Goal: Task Accomplishment & Management: Manage account settings

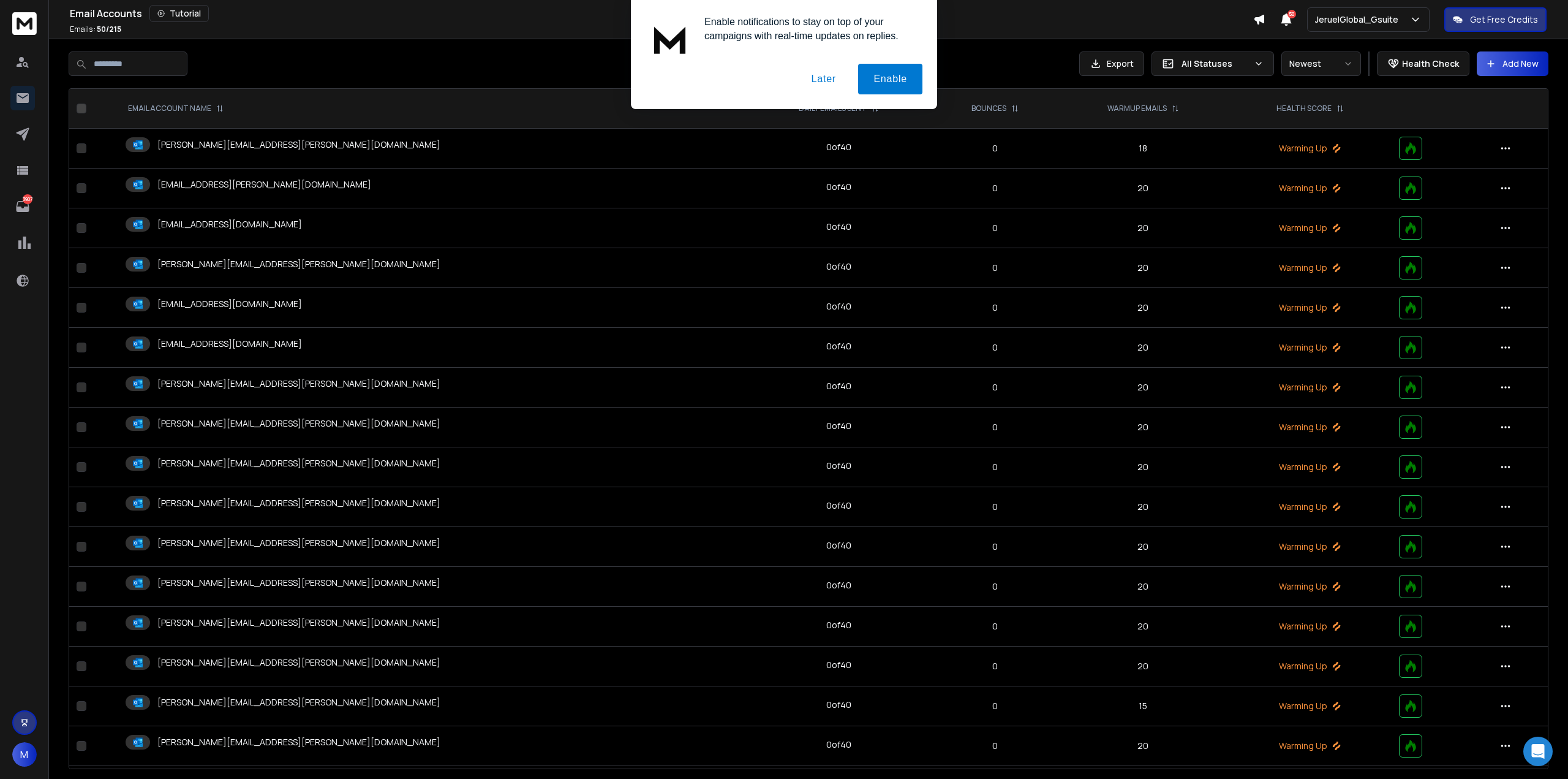
click at [824, 81] on button "Later" at bounding box center [824, 78] width 55 height 31
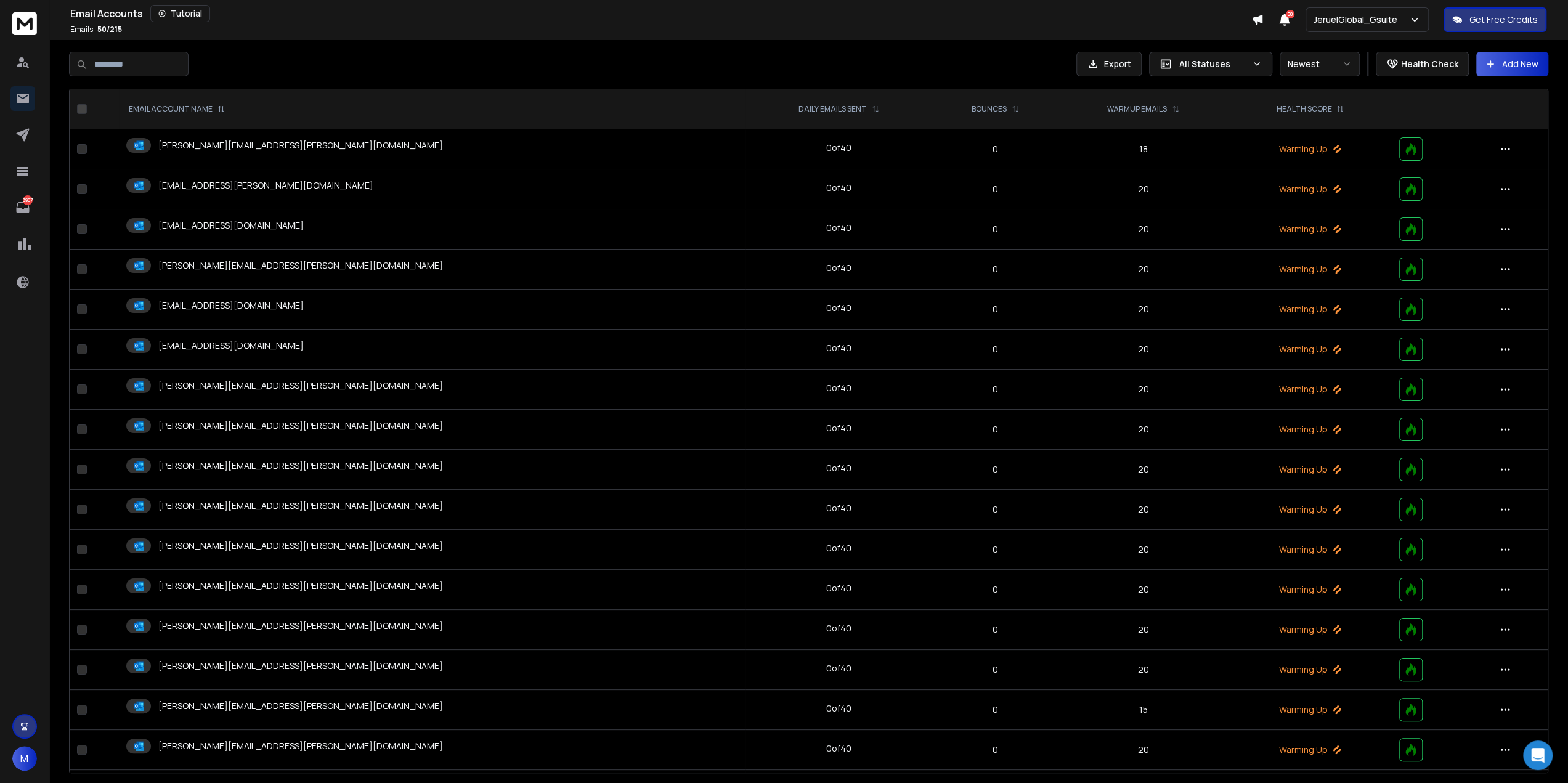
click at [1369, 22] on p "JeruelGlobal_Gsuite" at bounding box center [1358, 20] width 89 height 12
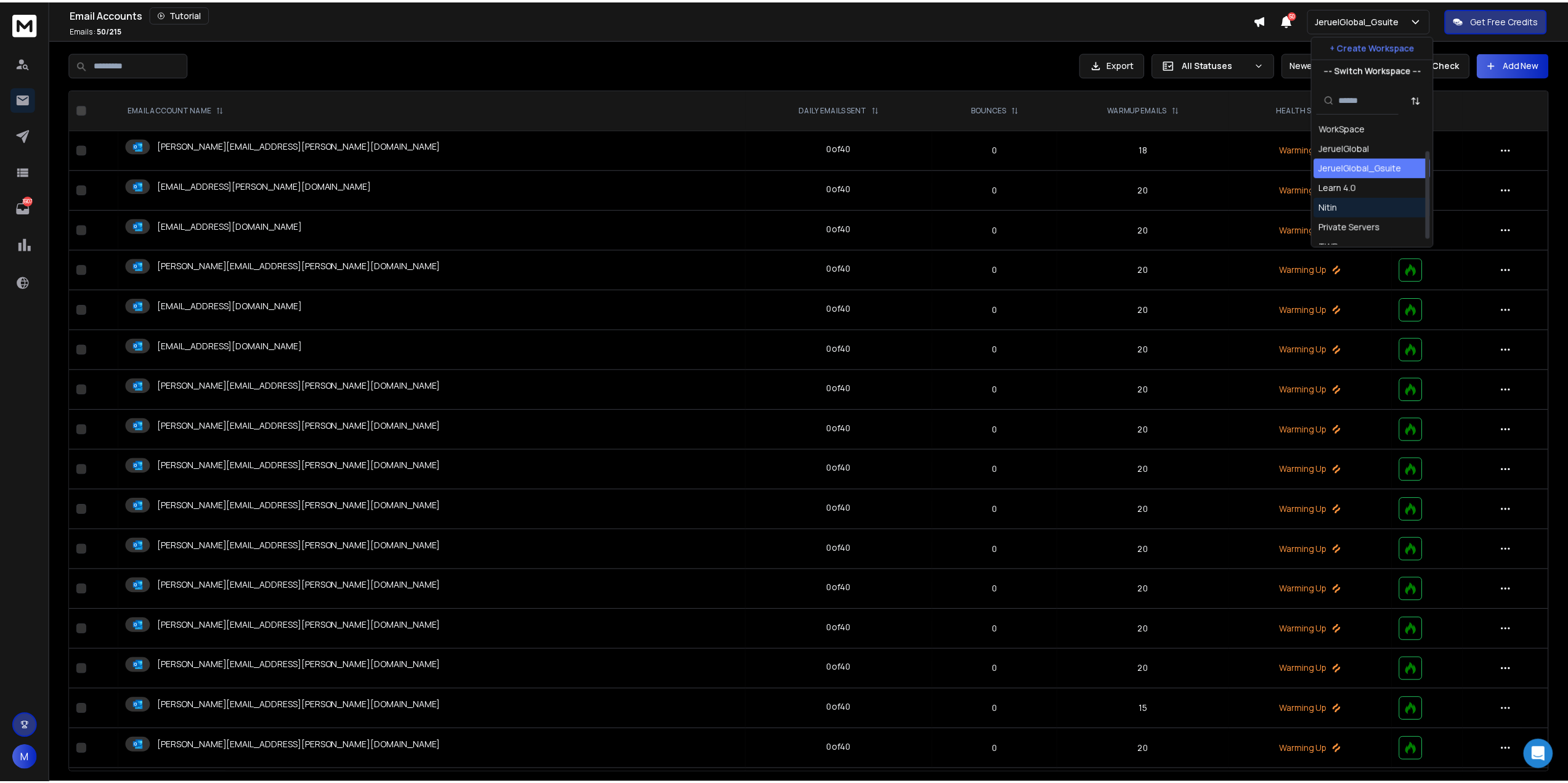
scroll to position [46, 0]
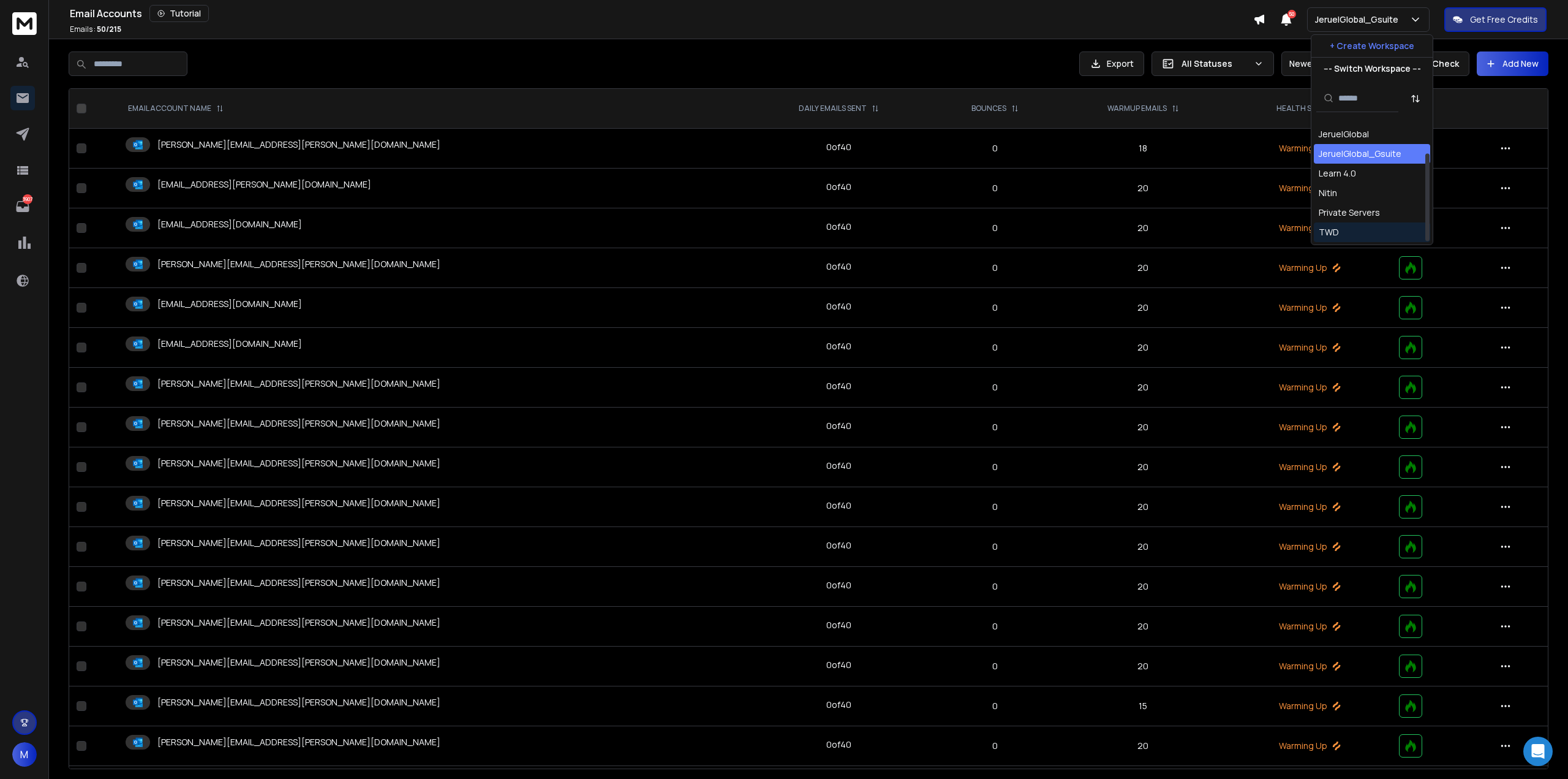
click at [1352, 235] on div "TWD" at bounding box center [1372, 232] width 116 height 19
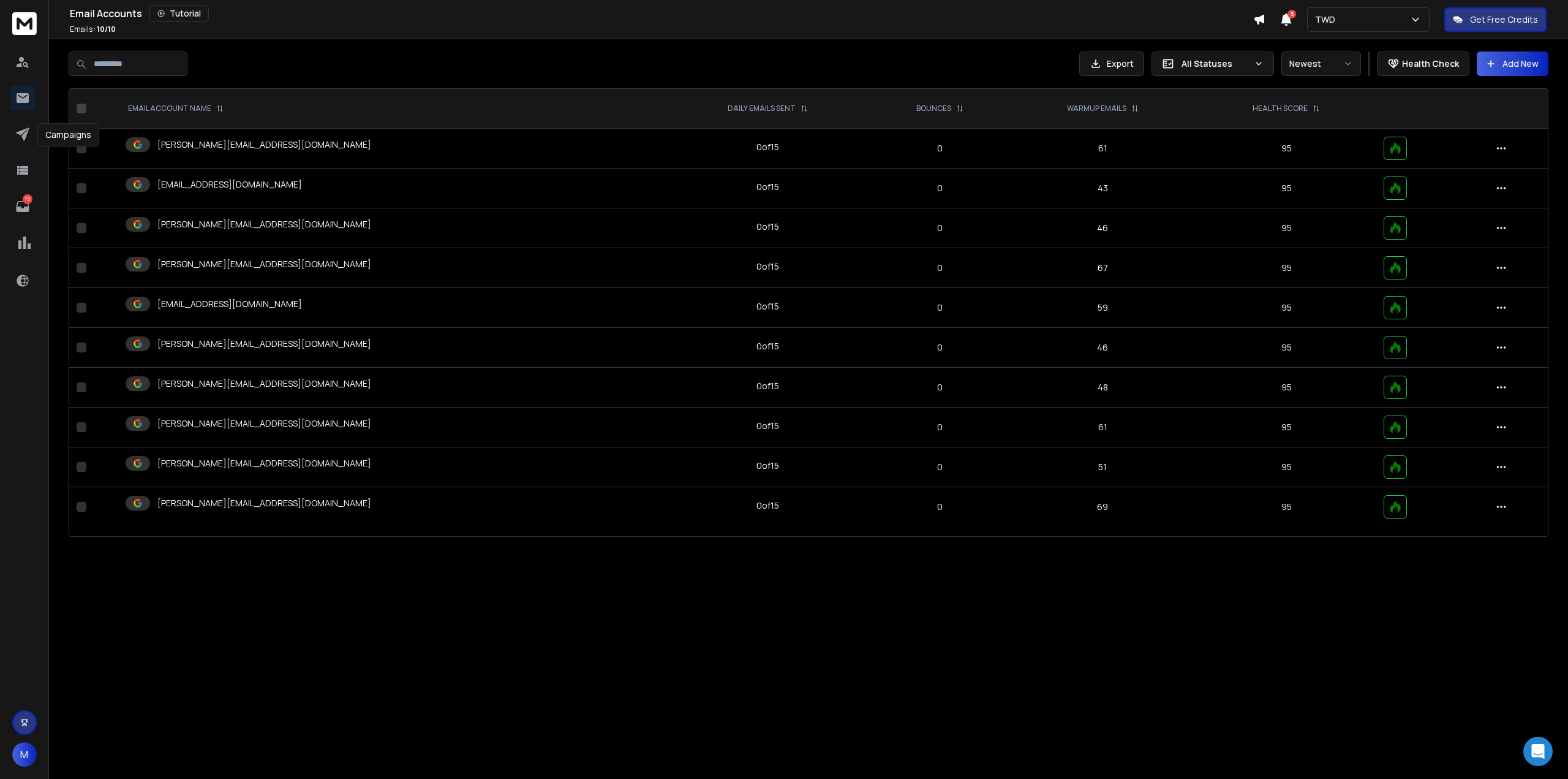
click at [16, 128] on icon at bounding box center [23, 134] width 15 height 15
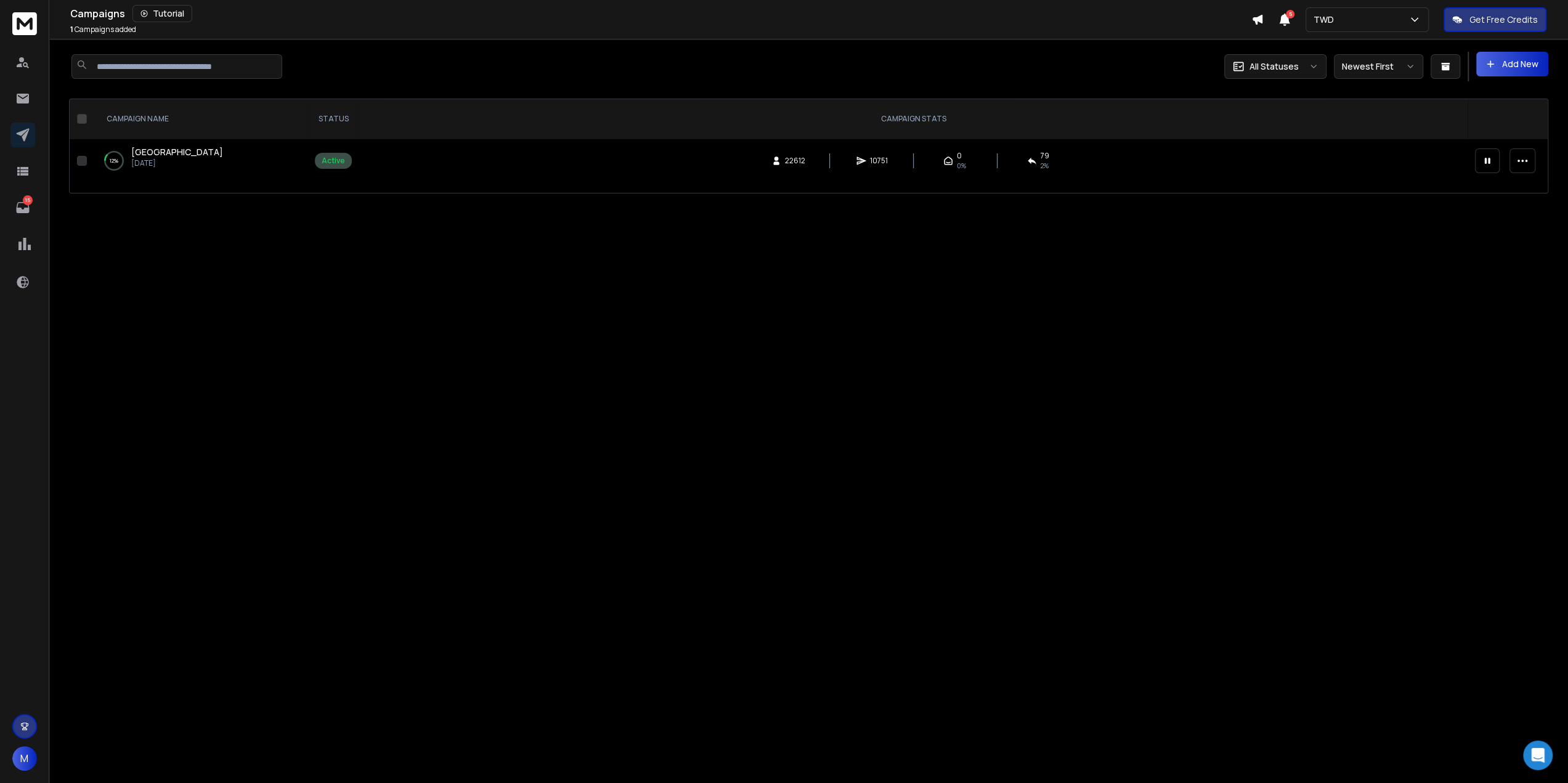
click at [81, 160] on button "button" at bounding box center [82, 160] width 10 height 10
click at [1482, 158] on button at bounding box center [1487, 160] width 25 height 25
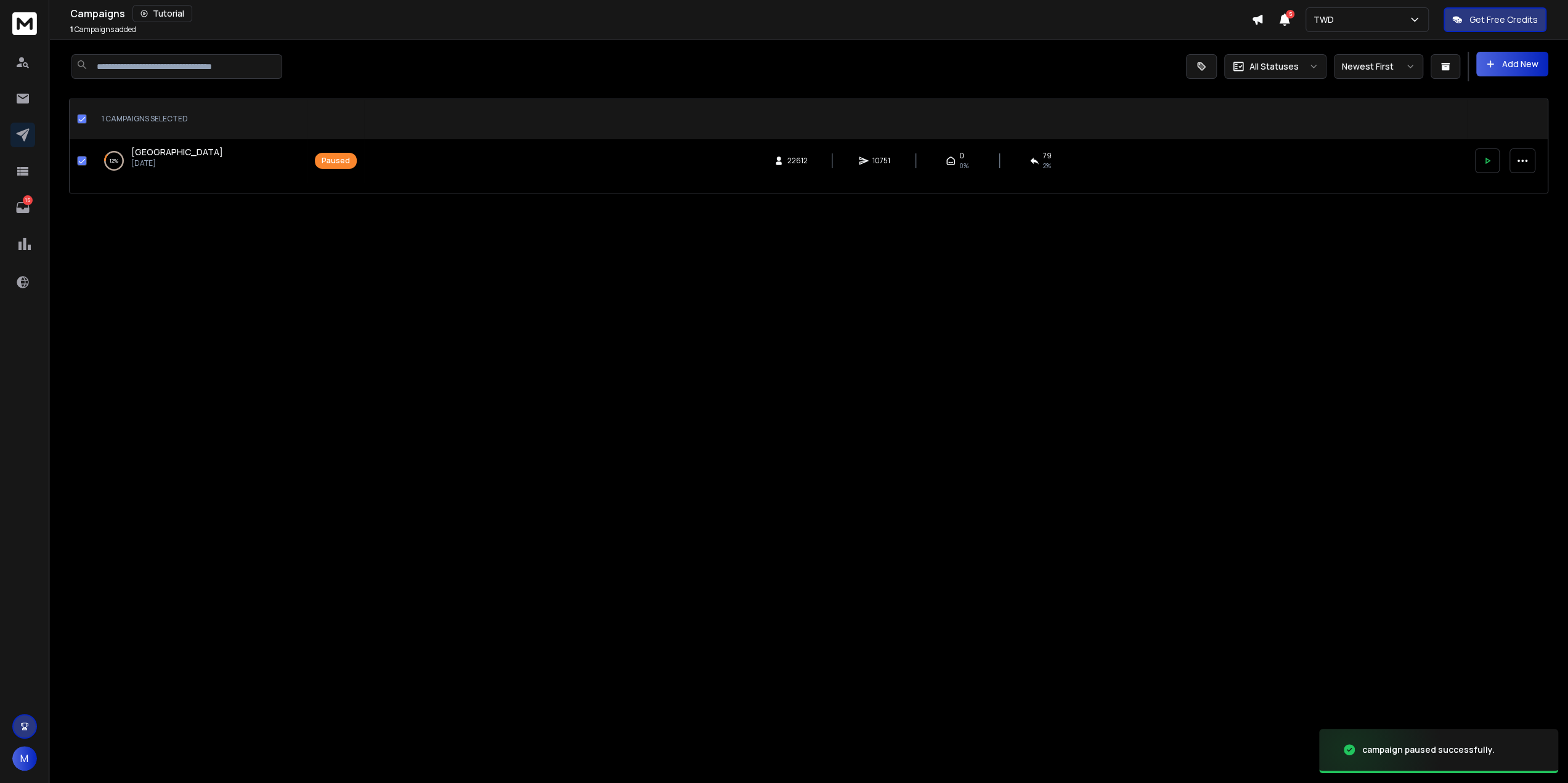
click at [1021, 158] on div "22612 10751 0 0% 79 2 %" at bounding box center [916, 160] width 308 height 20
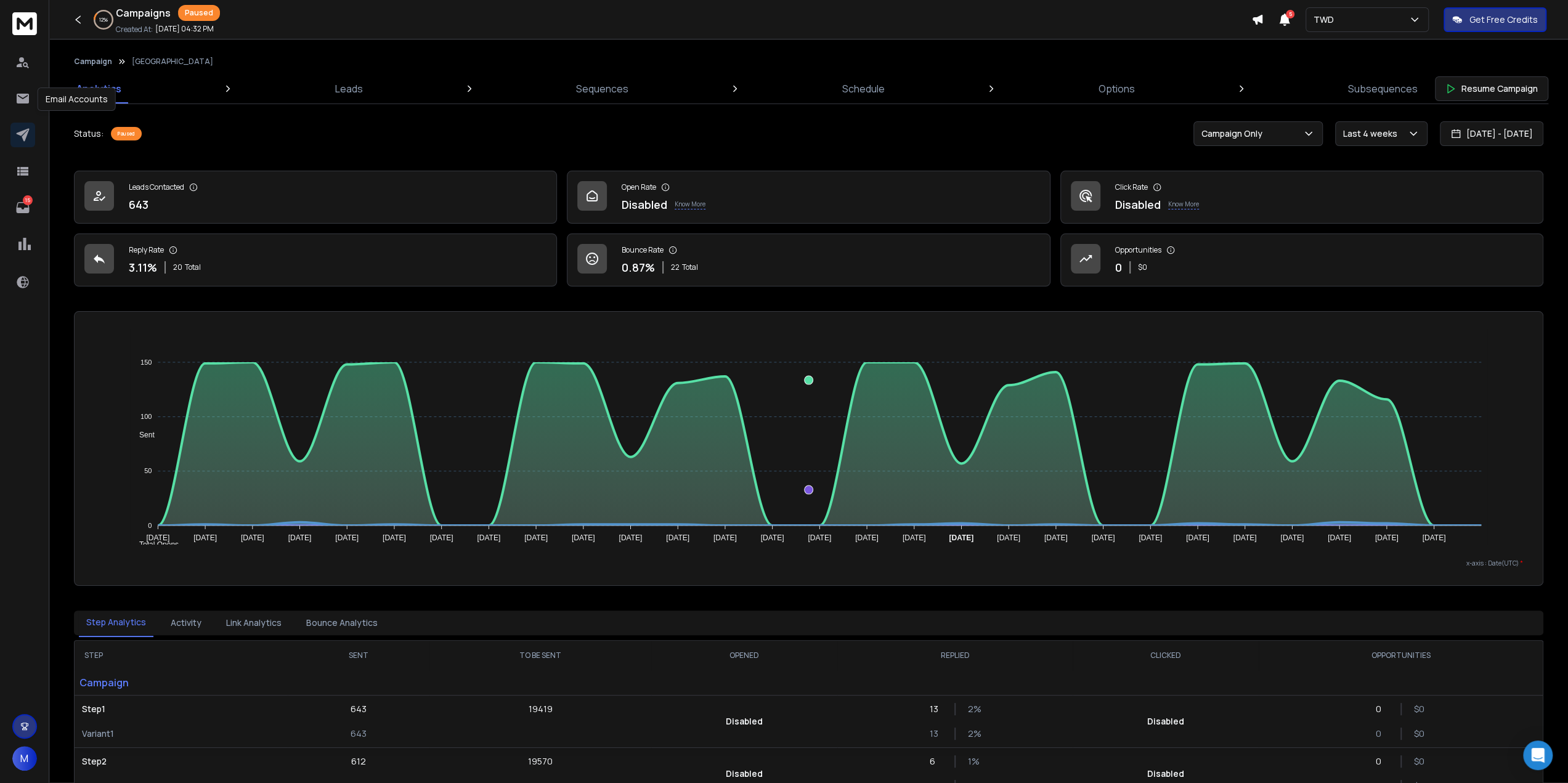
click at [17, 90] on link at bounding box center [23, 98] width 25 height 25
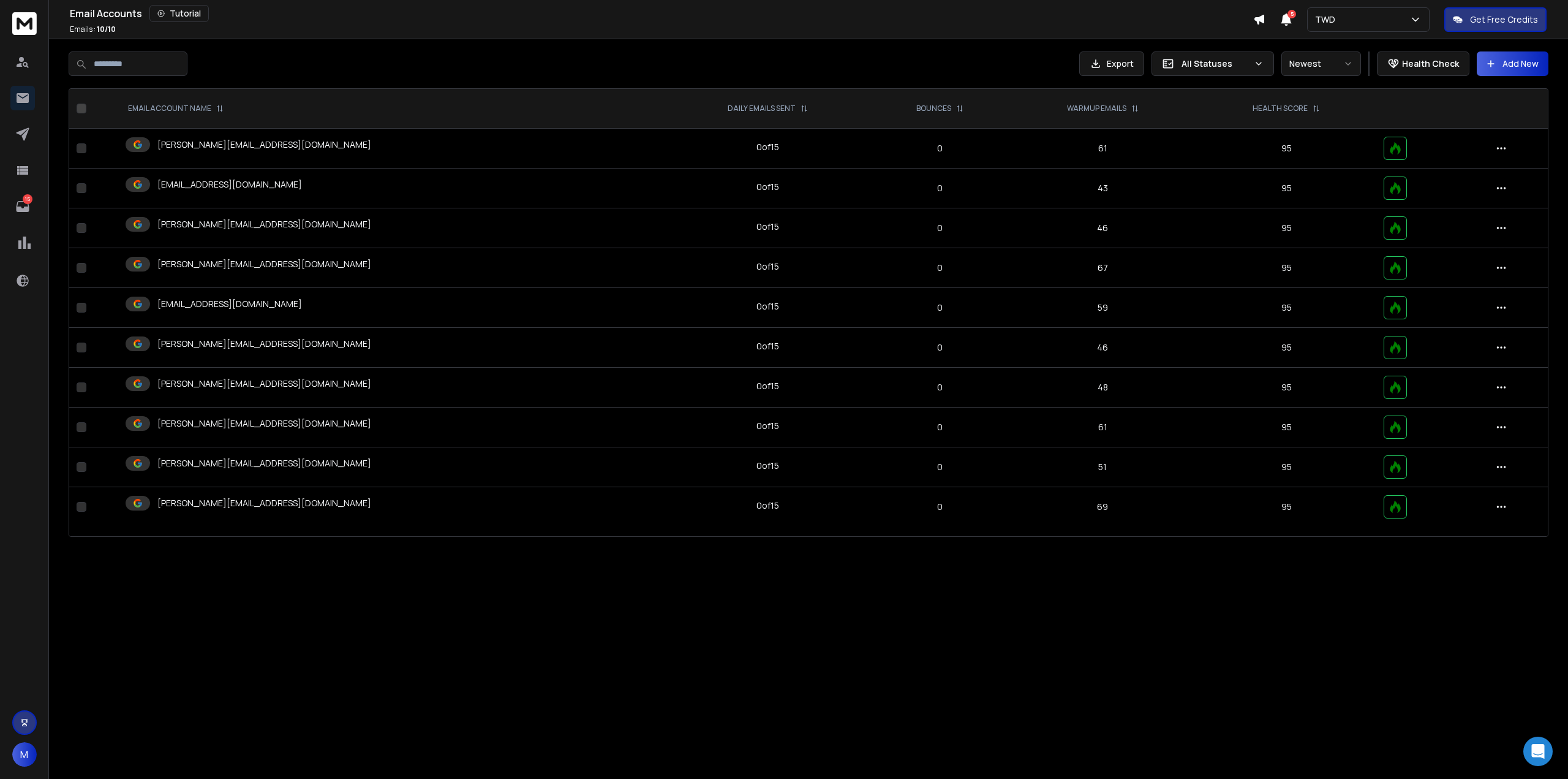
click at [1358, 19] on div "TWD" at bounding box center [1368, 19] width 107 height 12
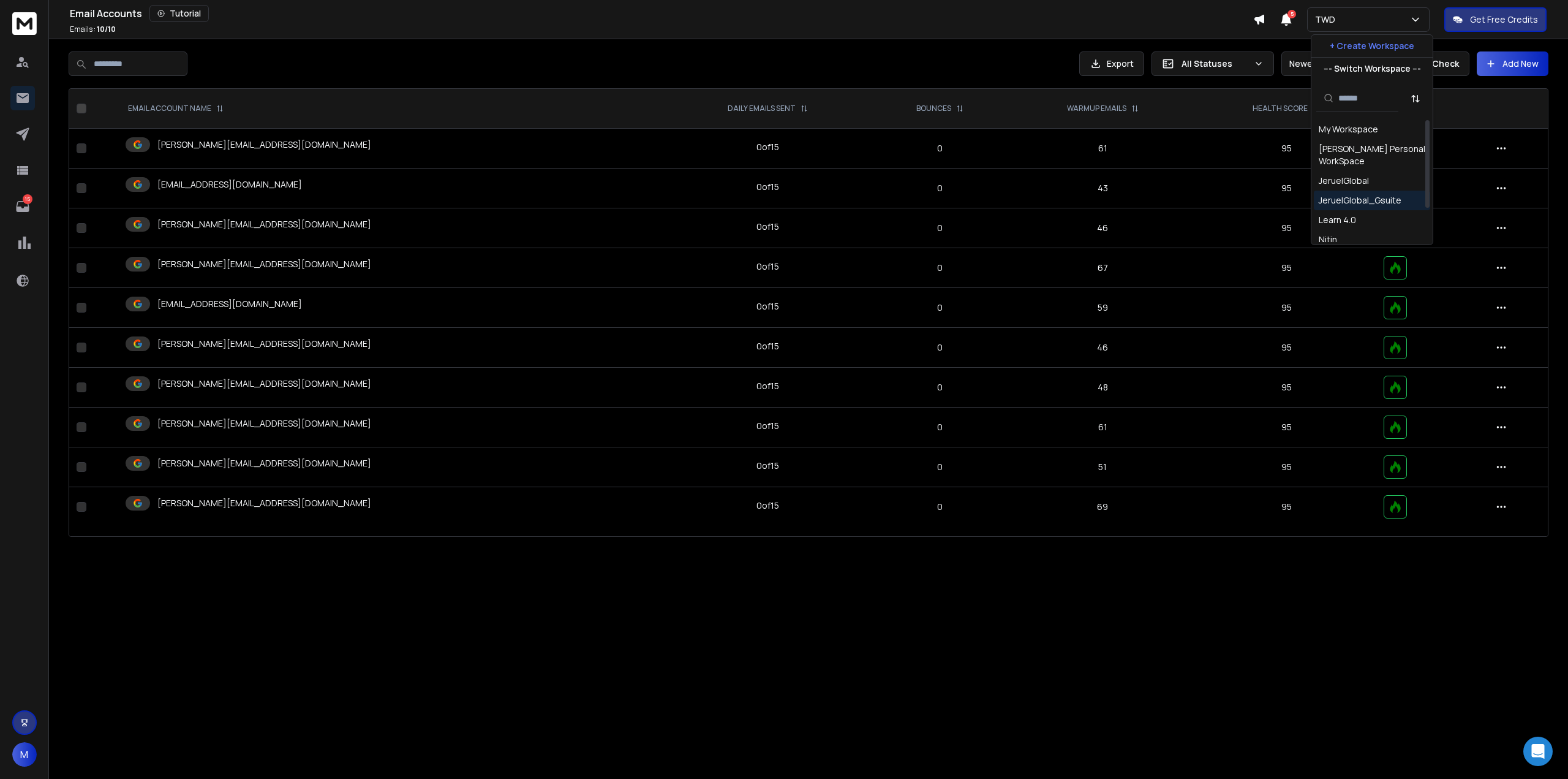
click at [1362, 198] on div "JeruelGlobal_Gsuite" at bounding box center [1360, 200] width 83 height 12
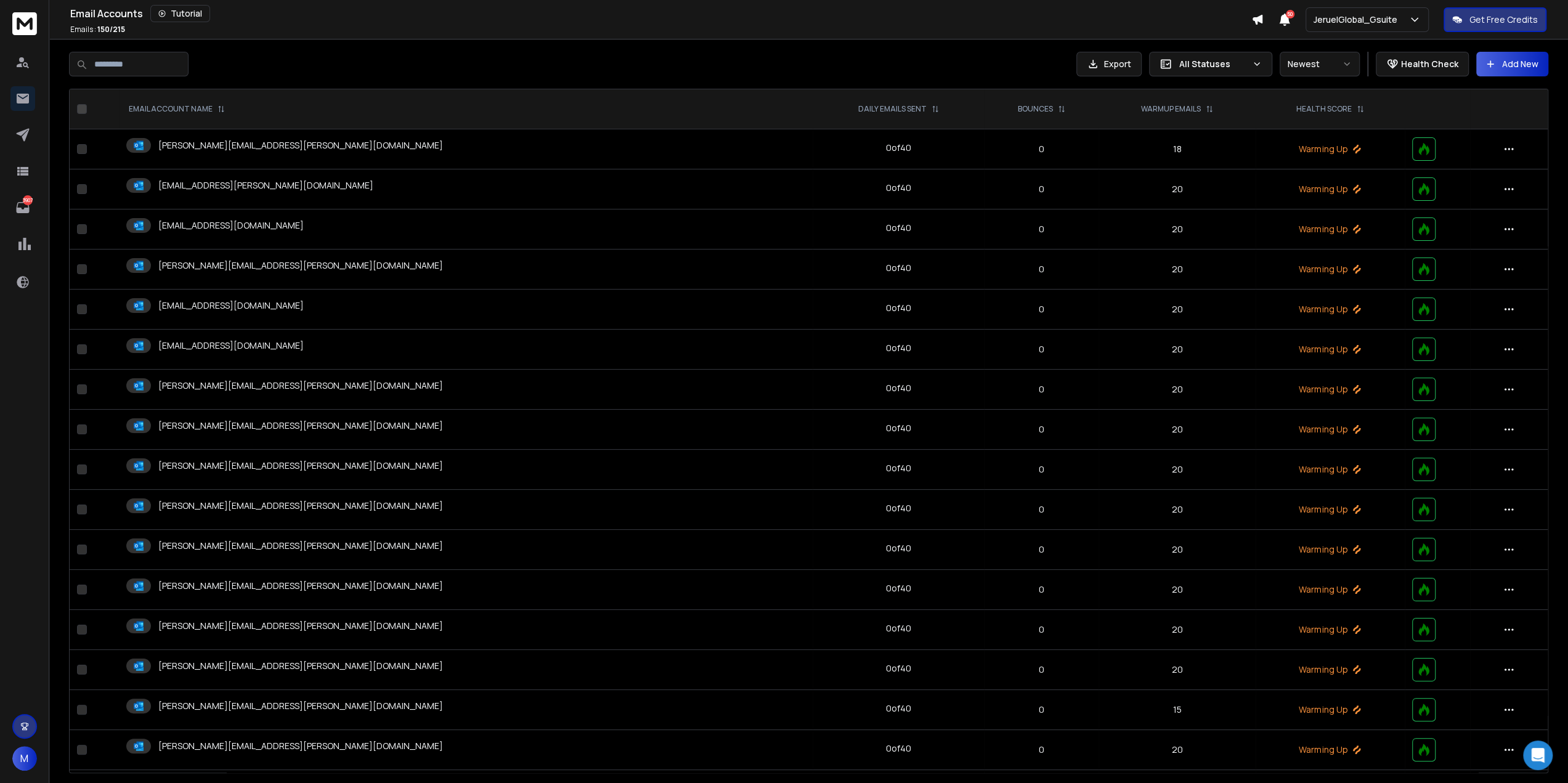
click at [1098, 161] on td "18" at bounding box center [1176, 148] width 157 height 40
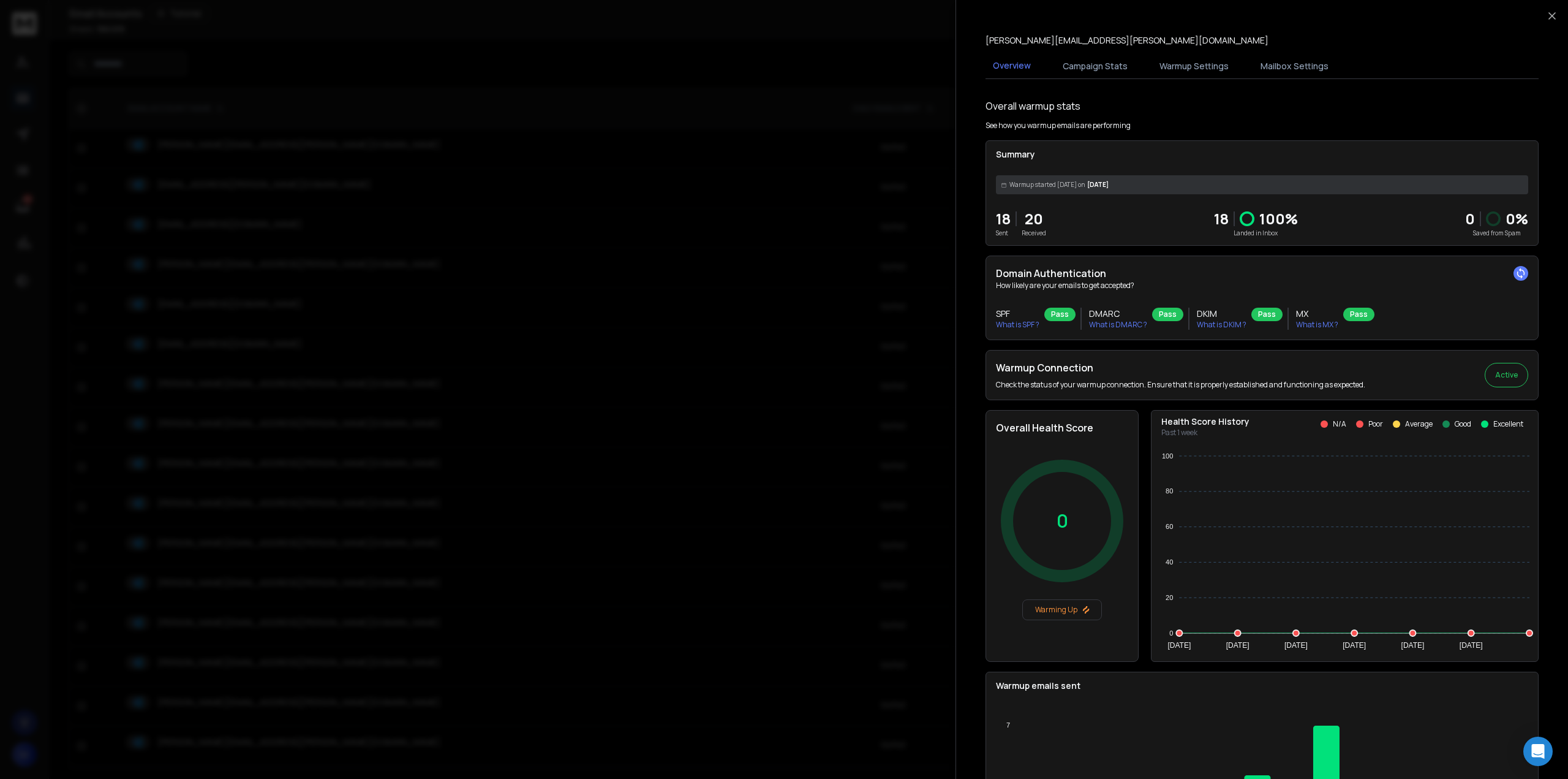
click at [1352, 221] on div "18 Sent 20 Received 18 100 % Landed in Inbox 0 0 % Saved from Spam" at bounding box center [1262, 223] width 533 height 29
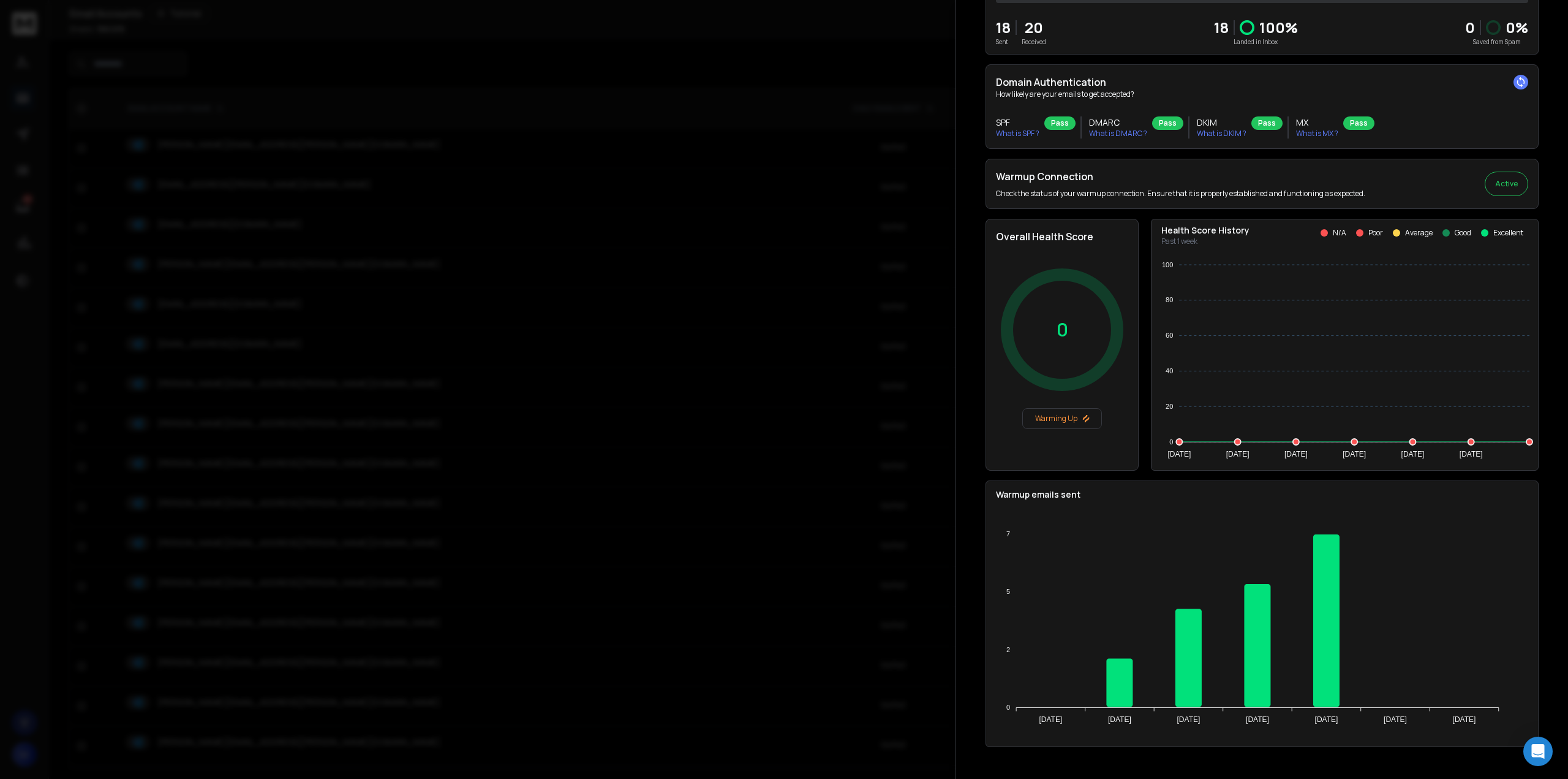
click at [379, 425] on div at bounding box center [784, 390] width 1568 height 779
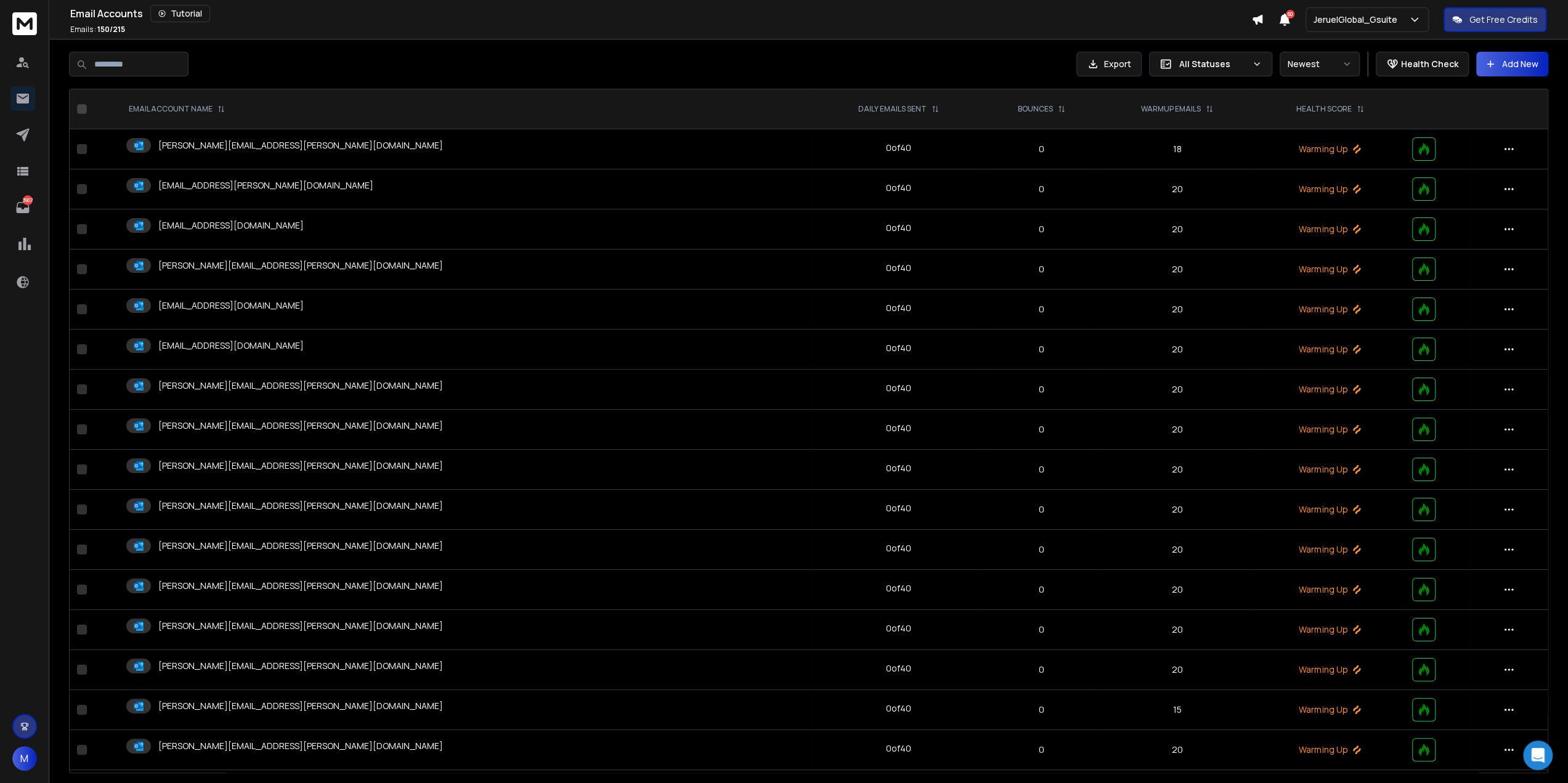
click at [1370, 19] on p "JeruelGlobal_Gsuite" at bounding box center [1358, 20] width 89 height 12
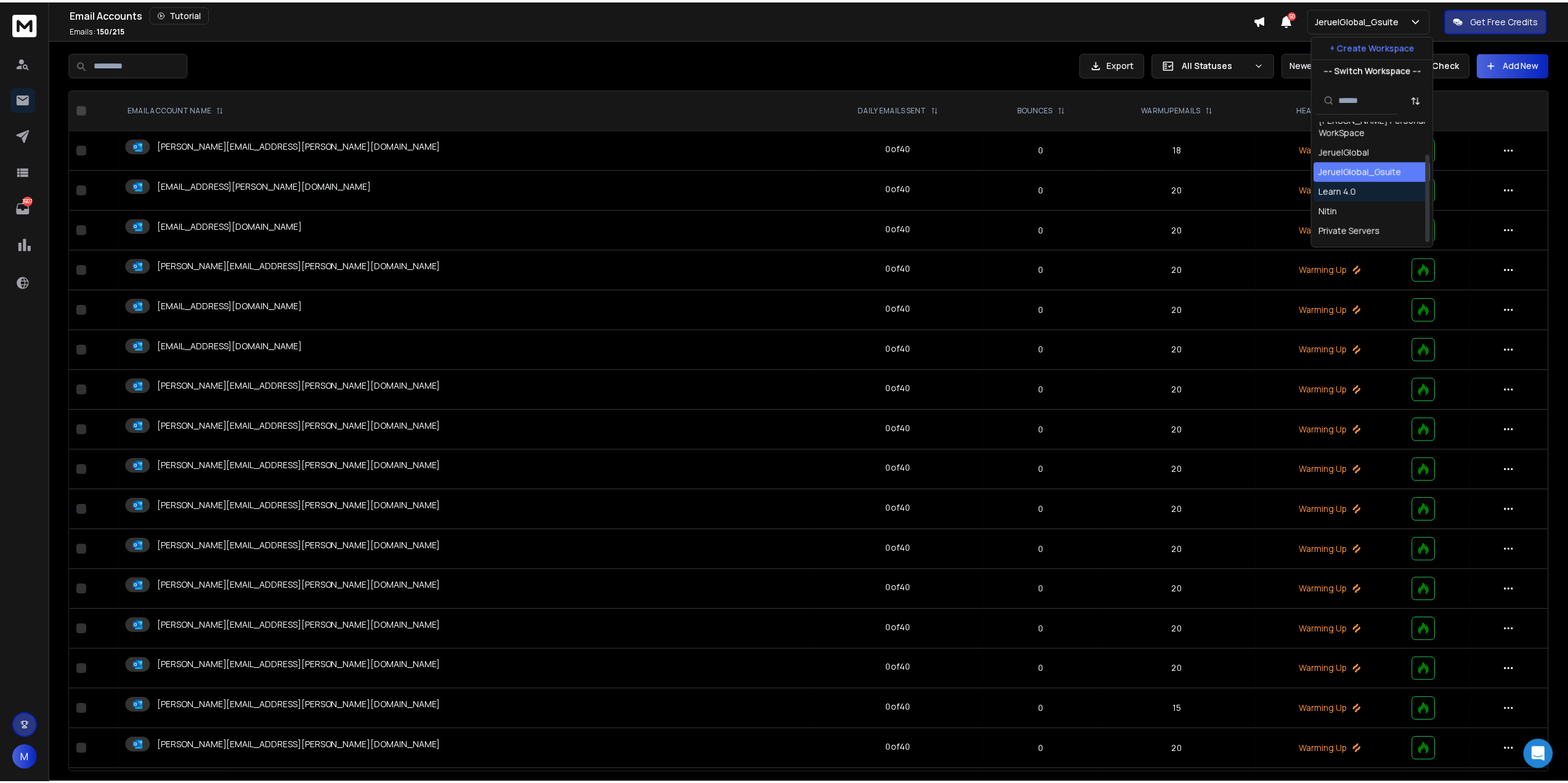
scroll to position [46, 0]
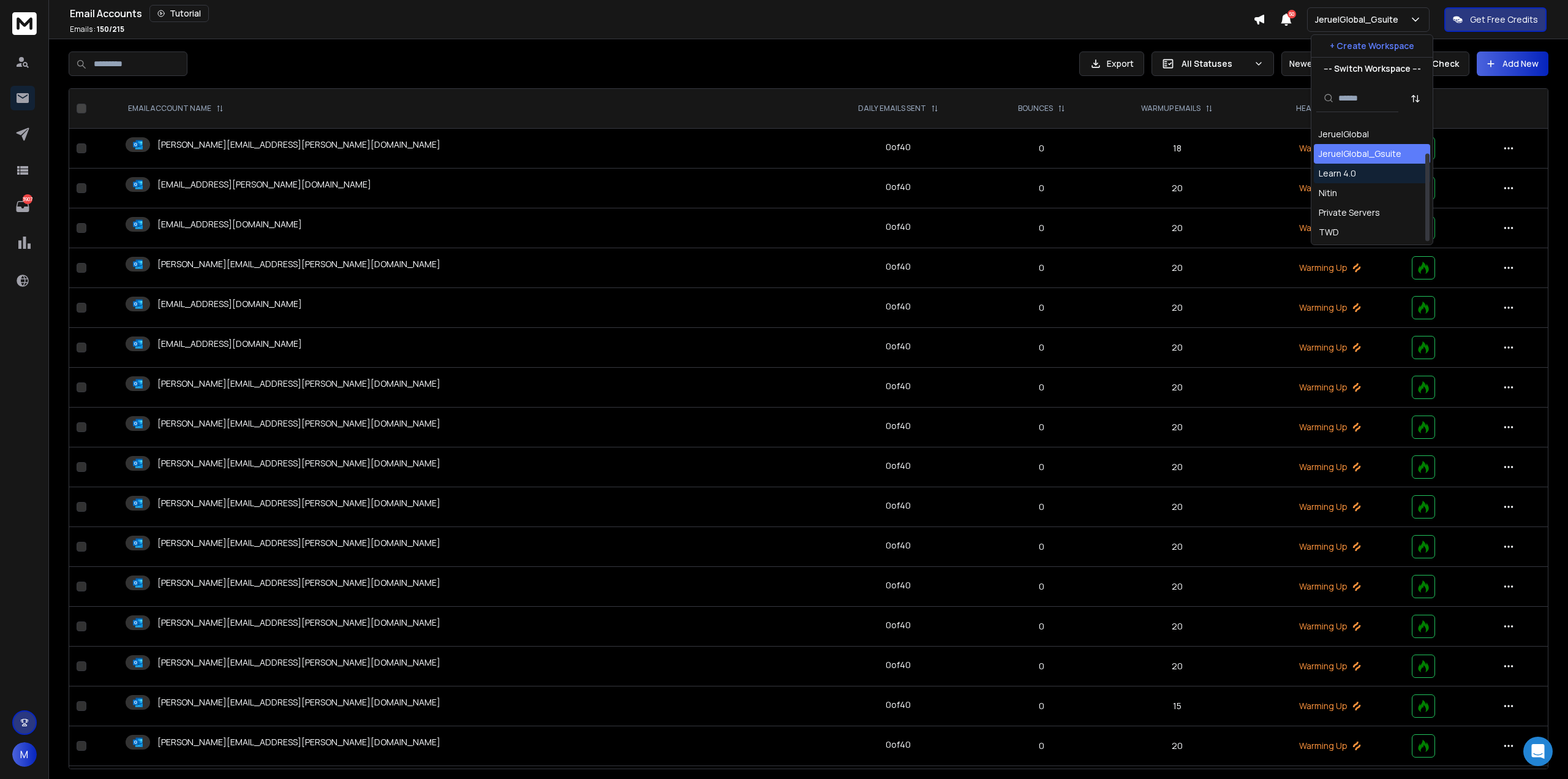
click at [1373, 215] on div "Private Servers" at bounding box center [1349, 213] width 61 height 12
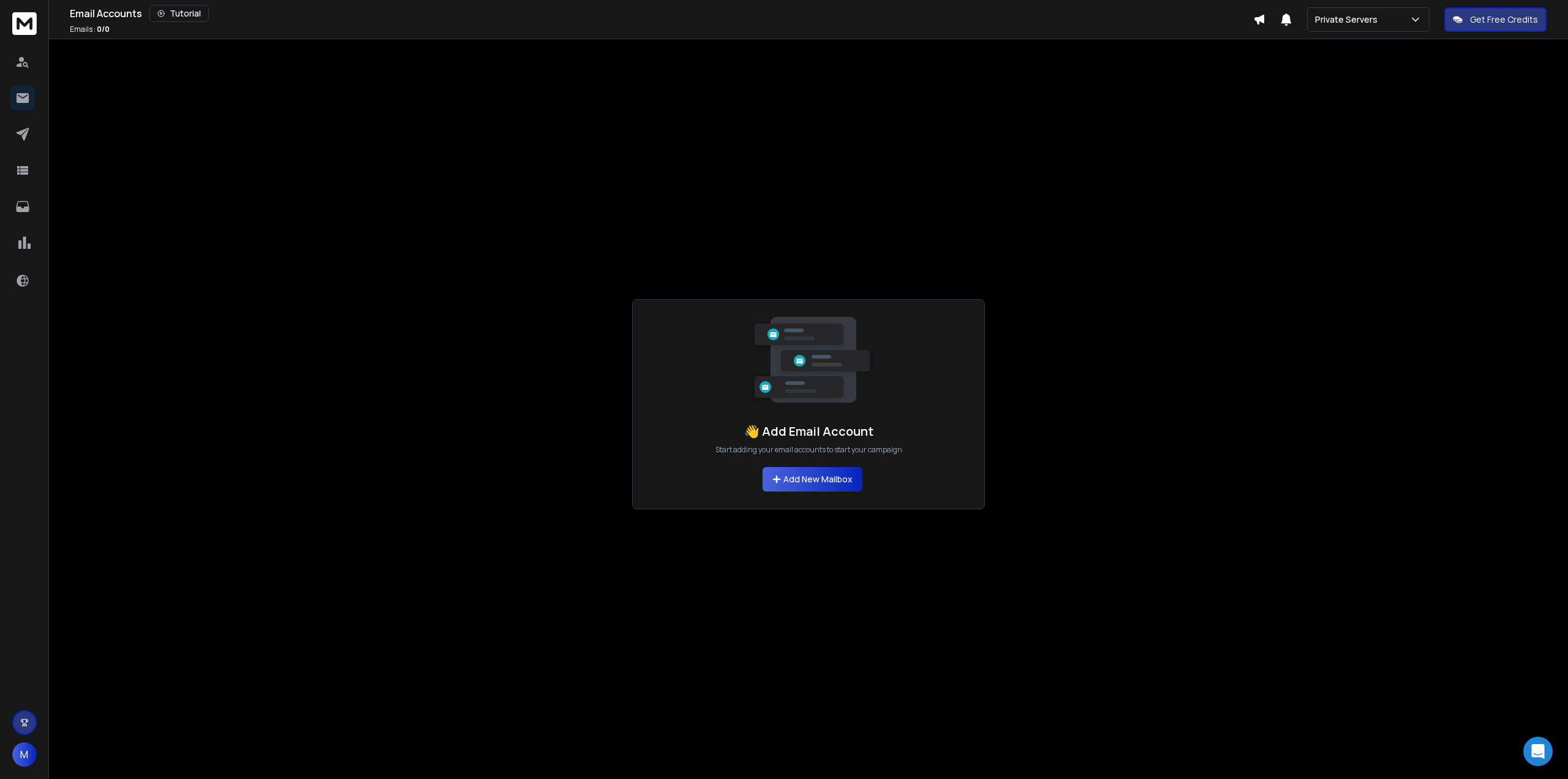
click at [780, 481] on icon at bounding box center [777, 478] width 8 height 8
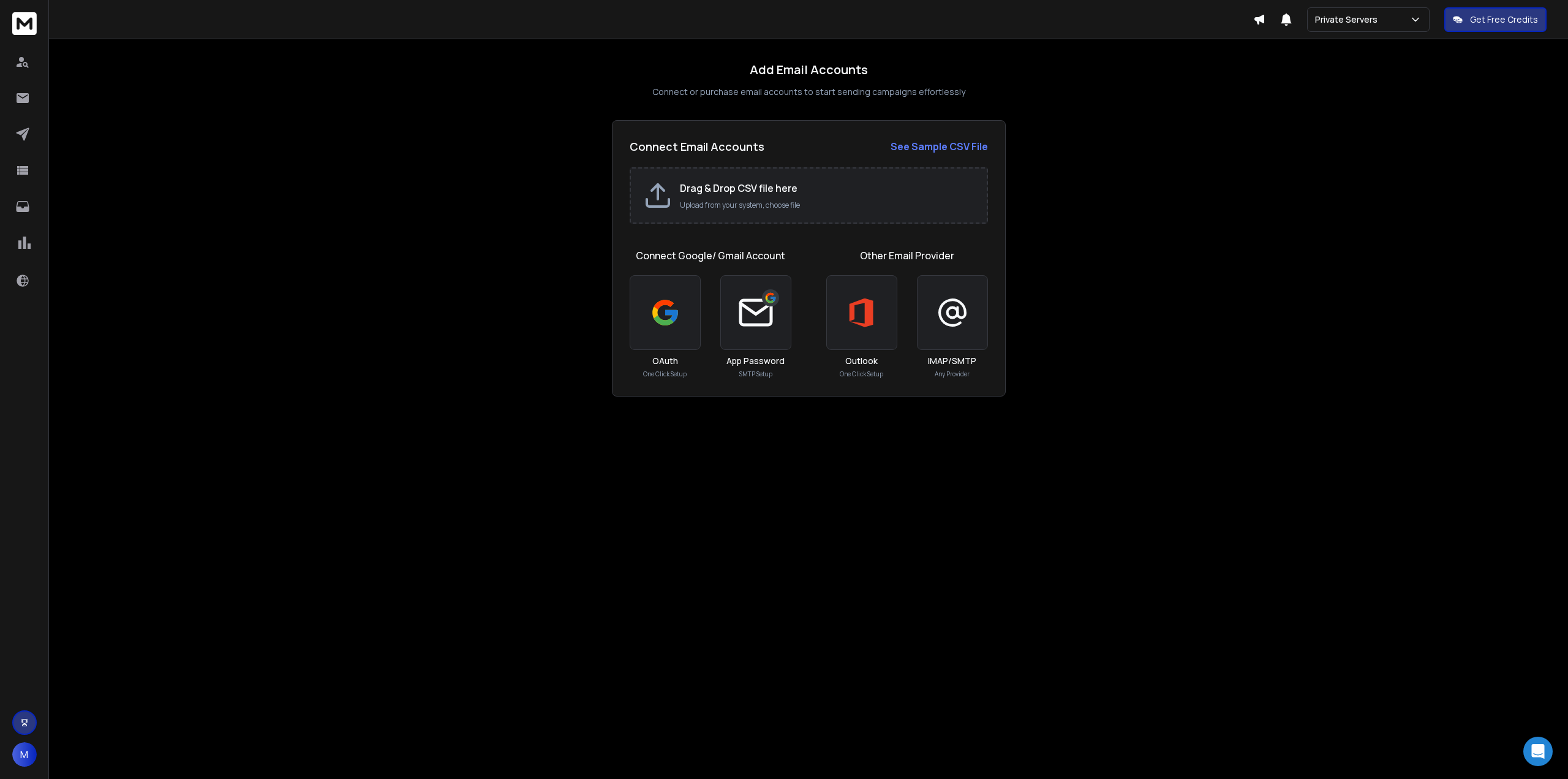
click at [885, 327] on div at bounding box center [862, 313] width 71 height 75
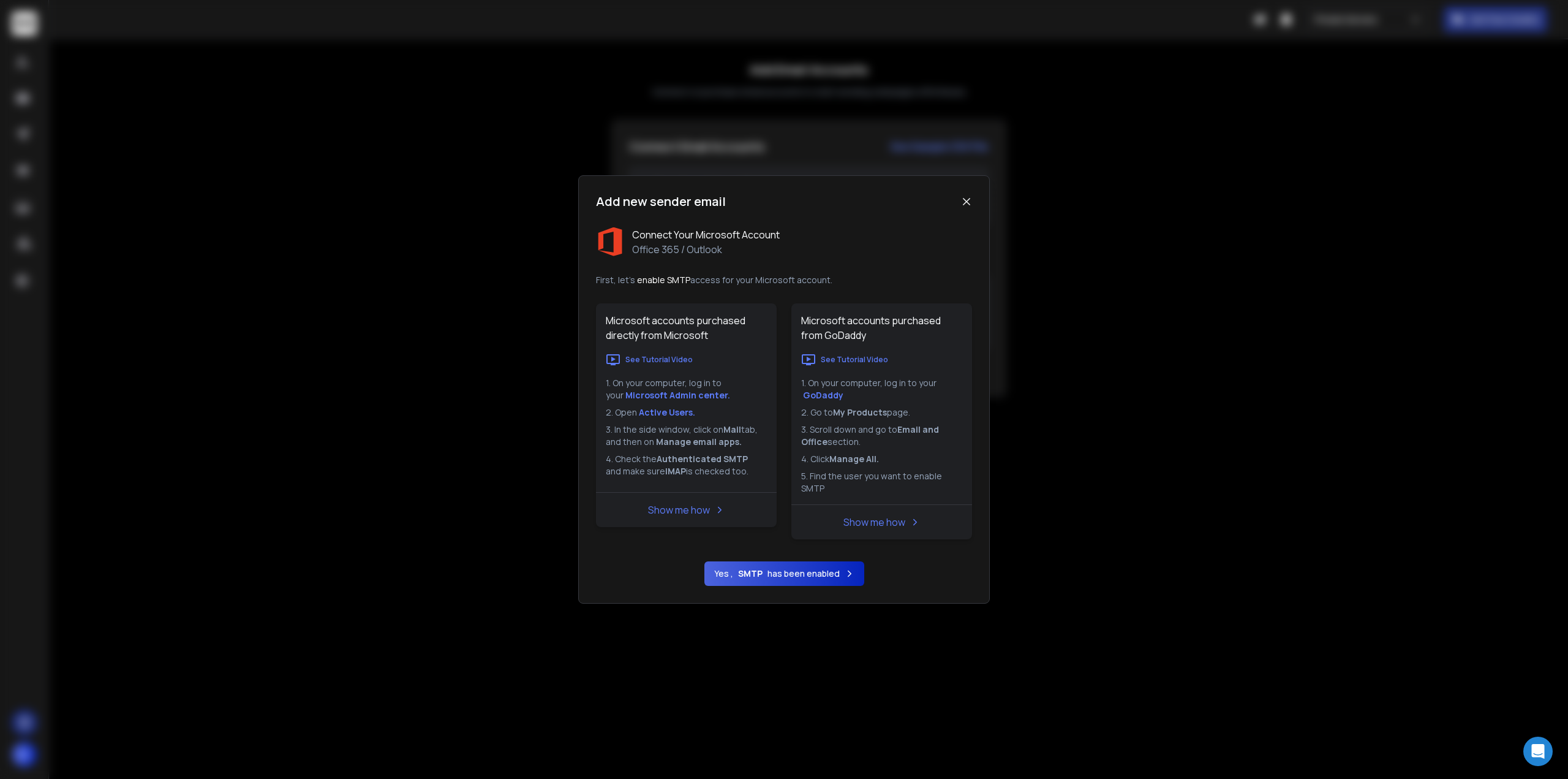
click at [833, 561] on button "Yes , SMTP has been enabled" at bounding box center [784, 573] width 160 height 25
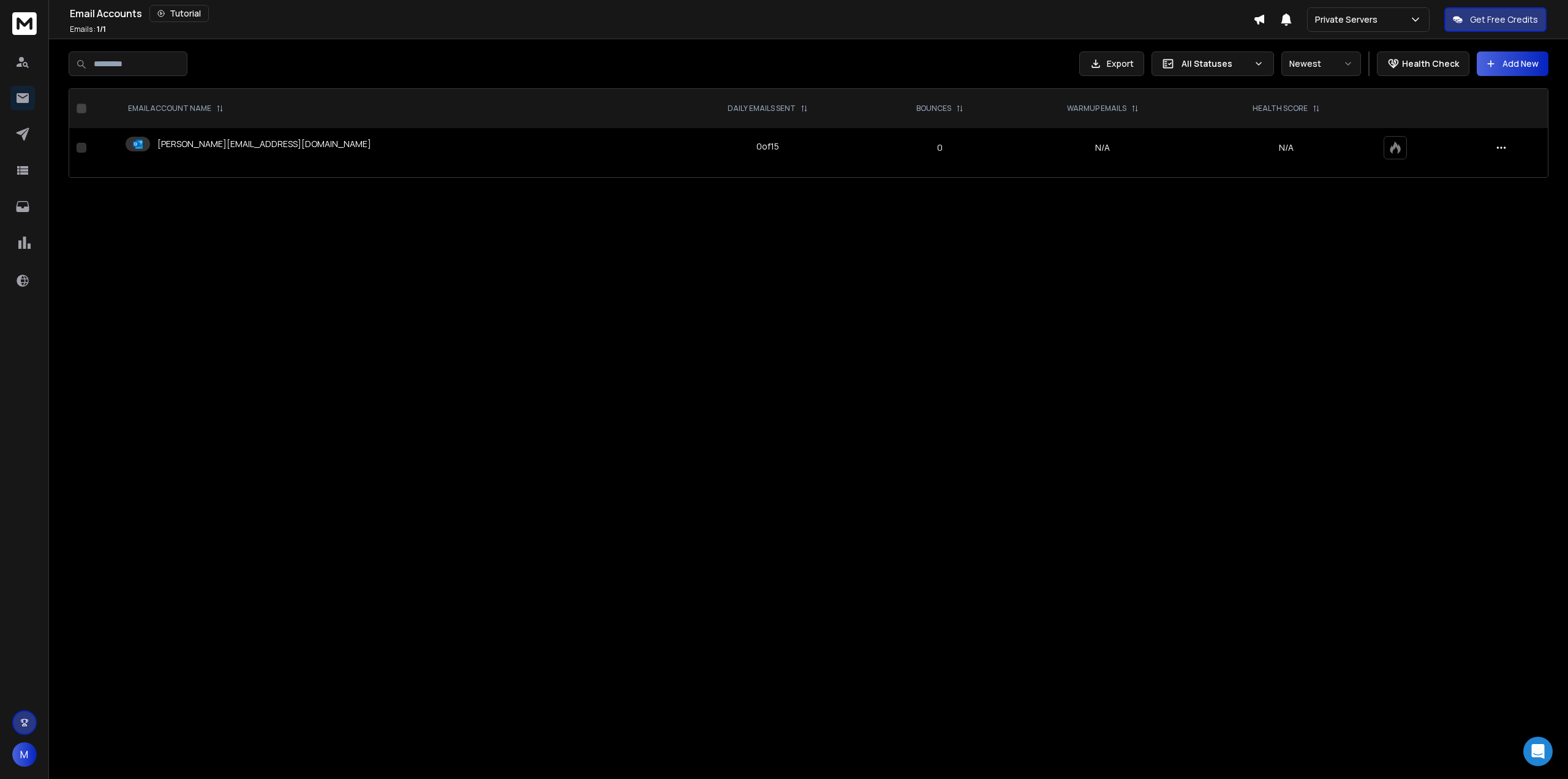
click at [1490, 57] on button "Add New" at bounding box center [1513, 63] width 72 height 25
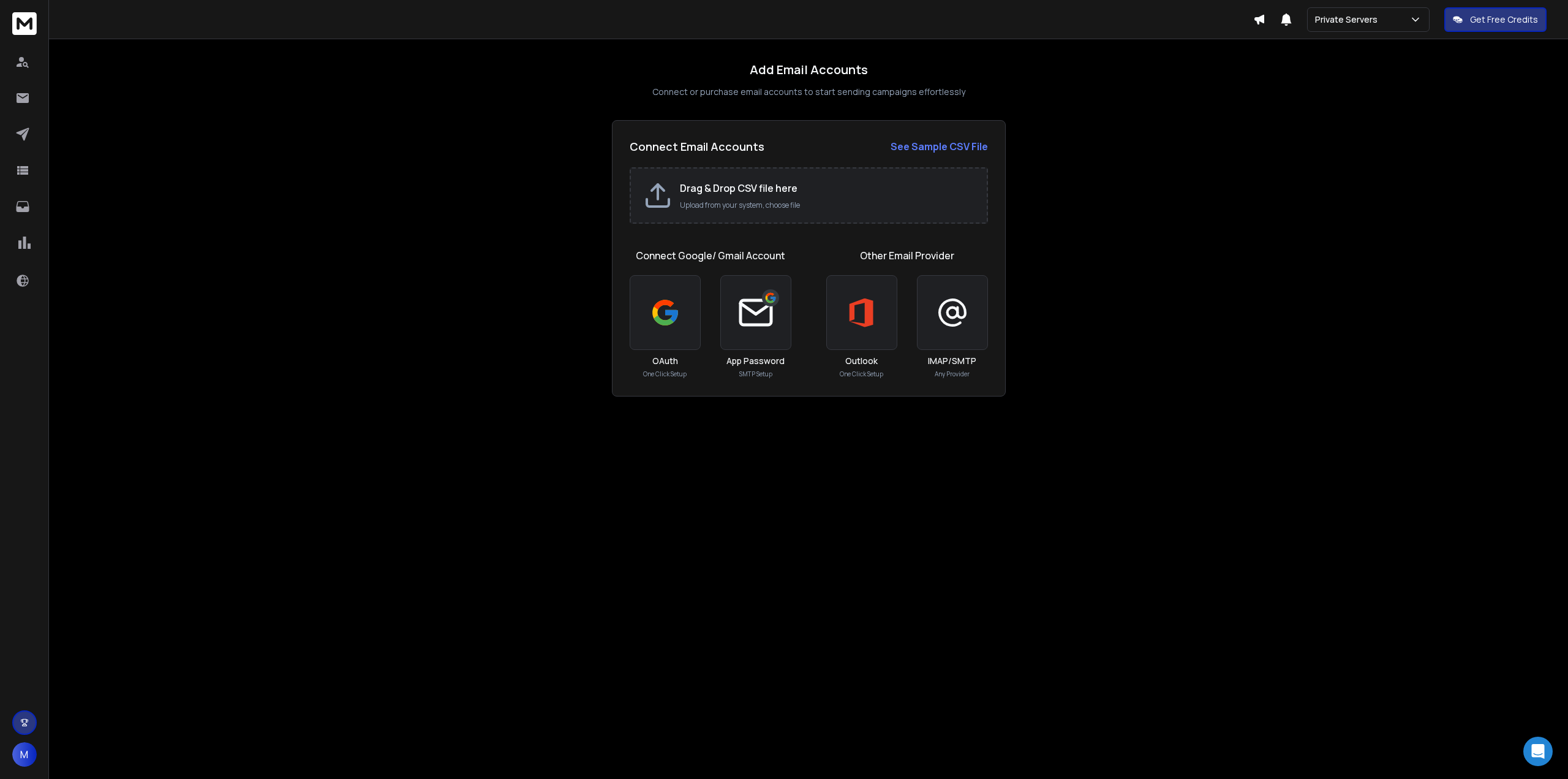
click at [872, 305] on icon at bounding box center [861, 312] width 24 height 29
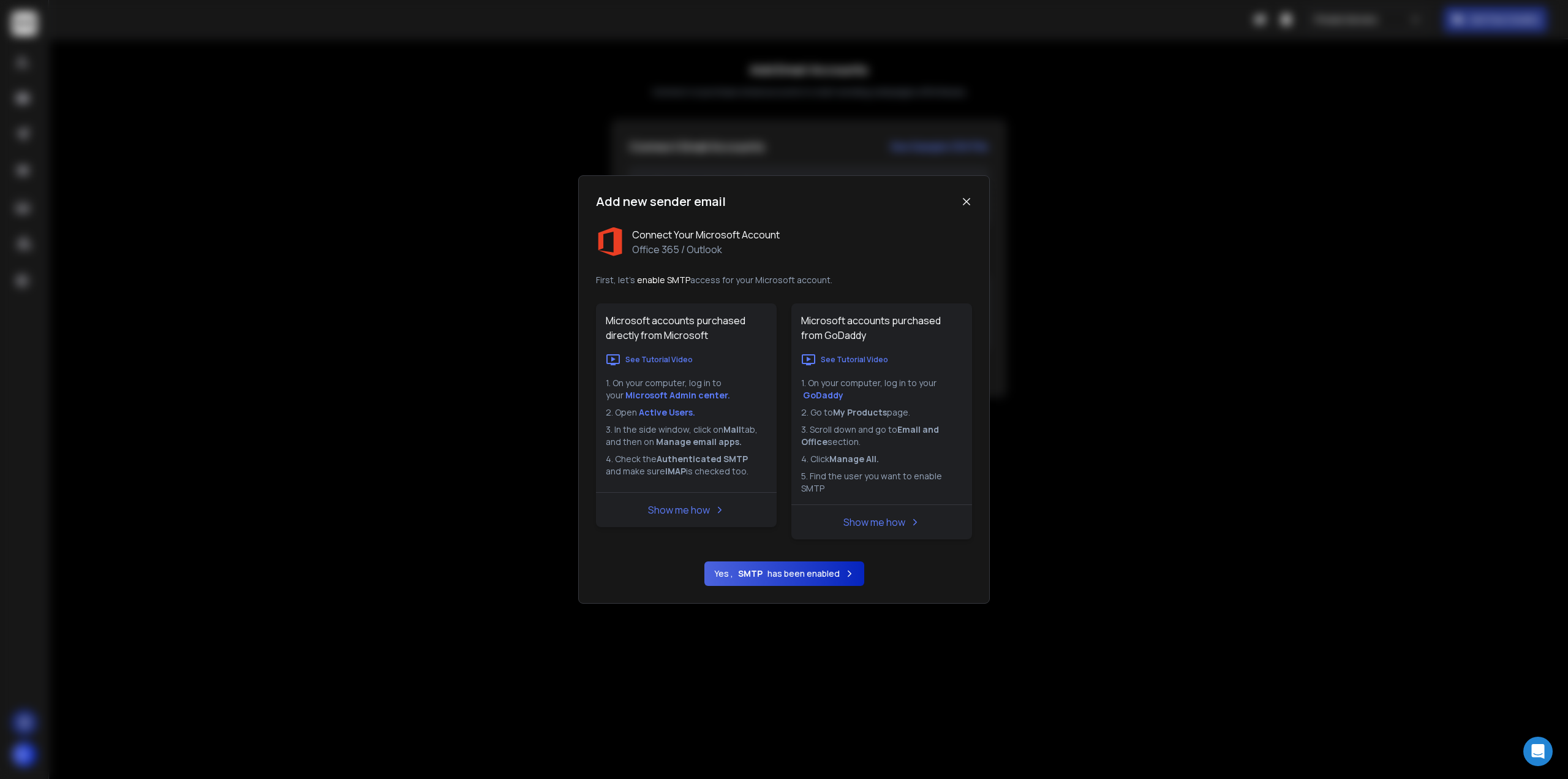
click at [837, 561] on button "Yes , SMTP has been enabled" at bounding box center [784, 573] width 160 height 25
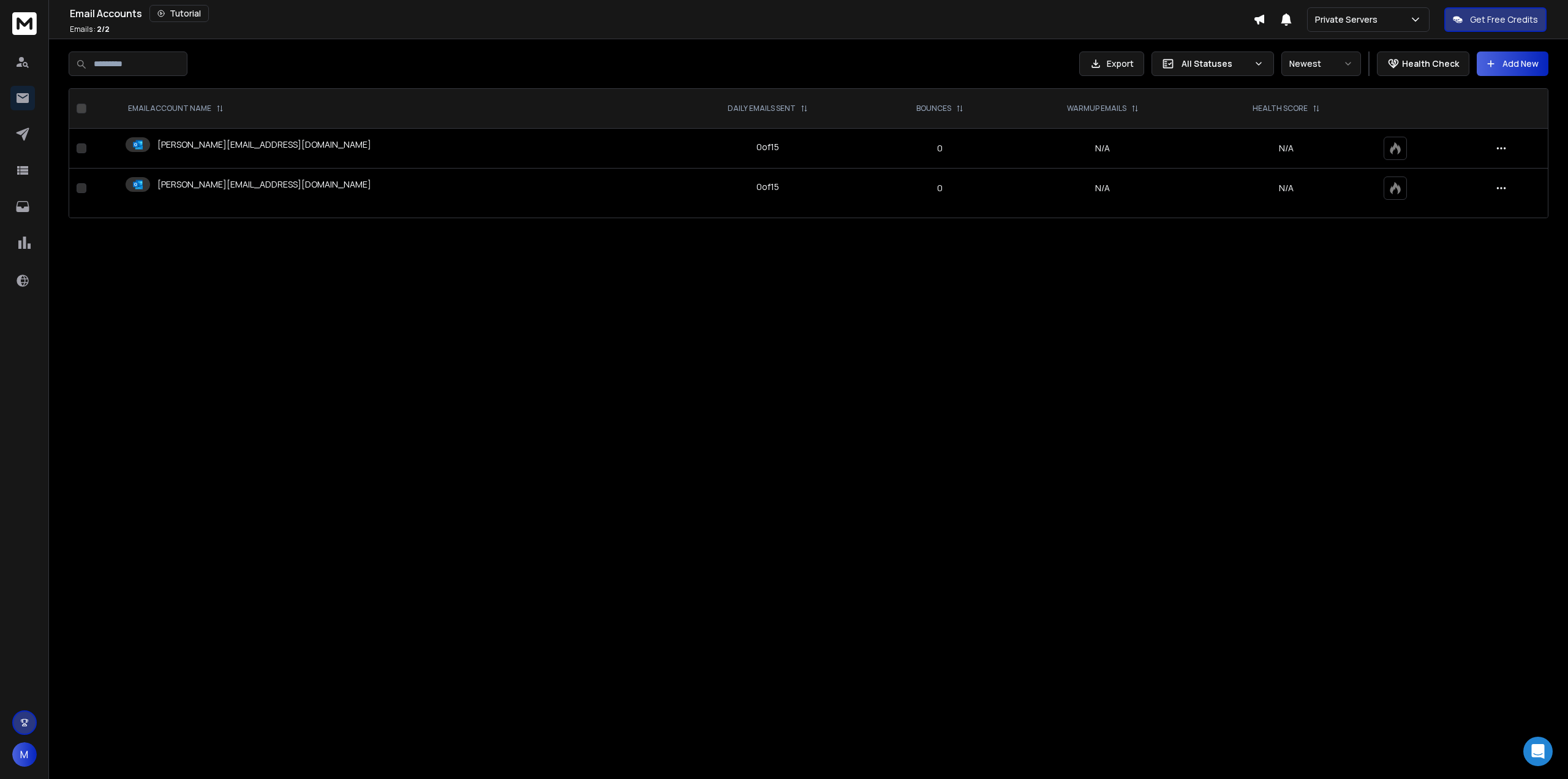
click at [1511, 65] on button "Add New" at bounding box center [1513, 63] width 72 height 25
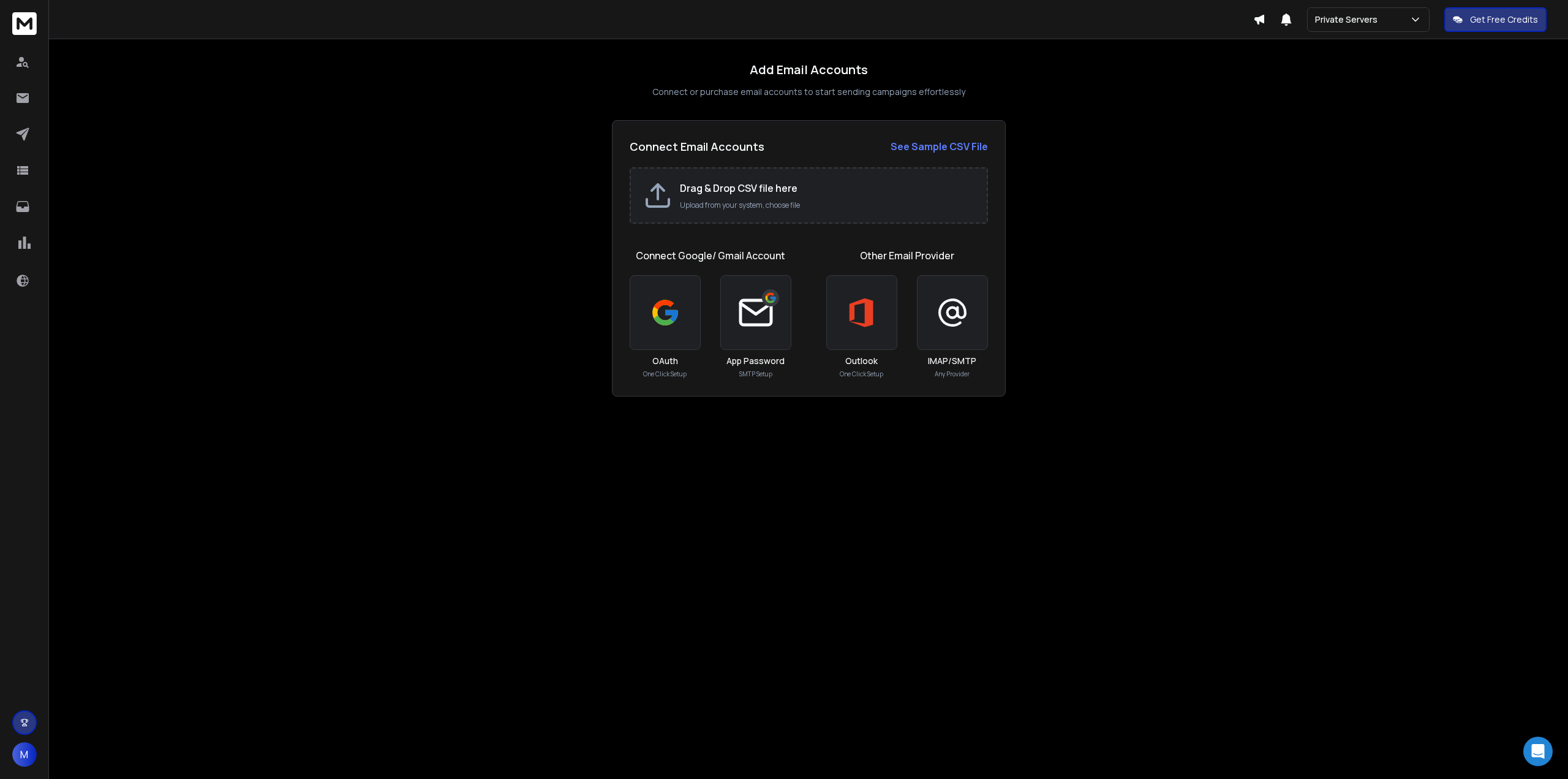
click at [860, 331] on div at bounding box center [862, 313] width 71 height 75
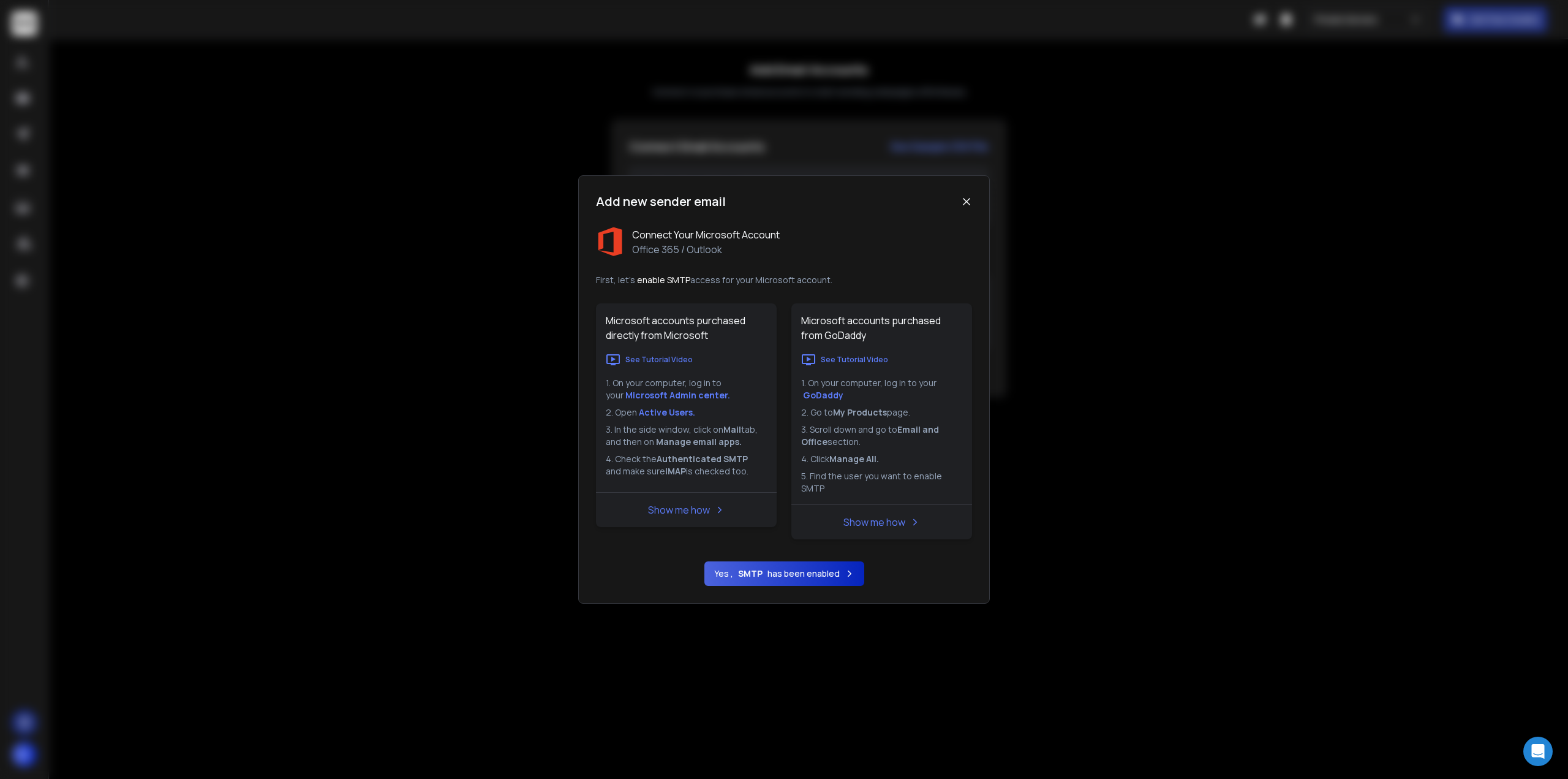
click at [783, 572] on button "Yes , SMTP has been enabled" at bounding box center [784, 573] width 160 height 25
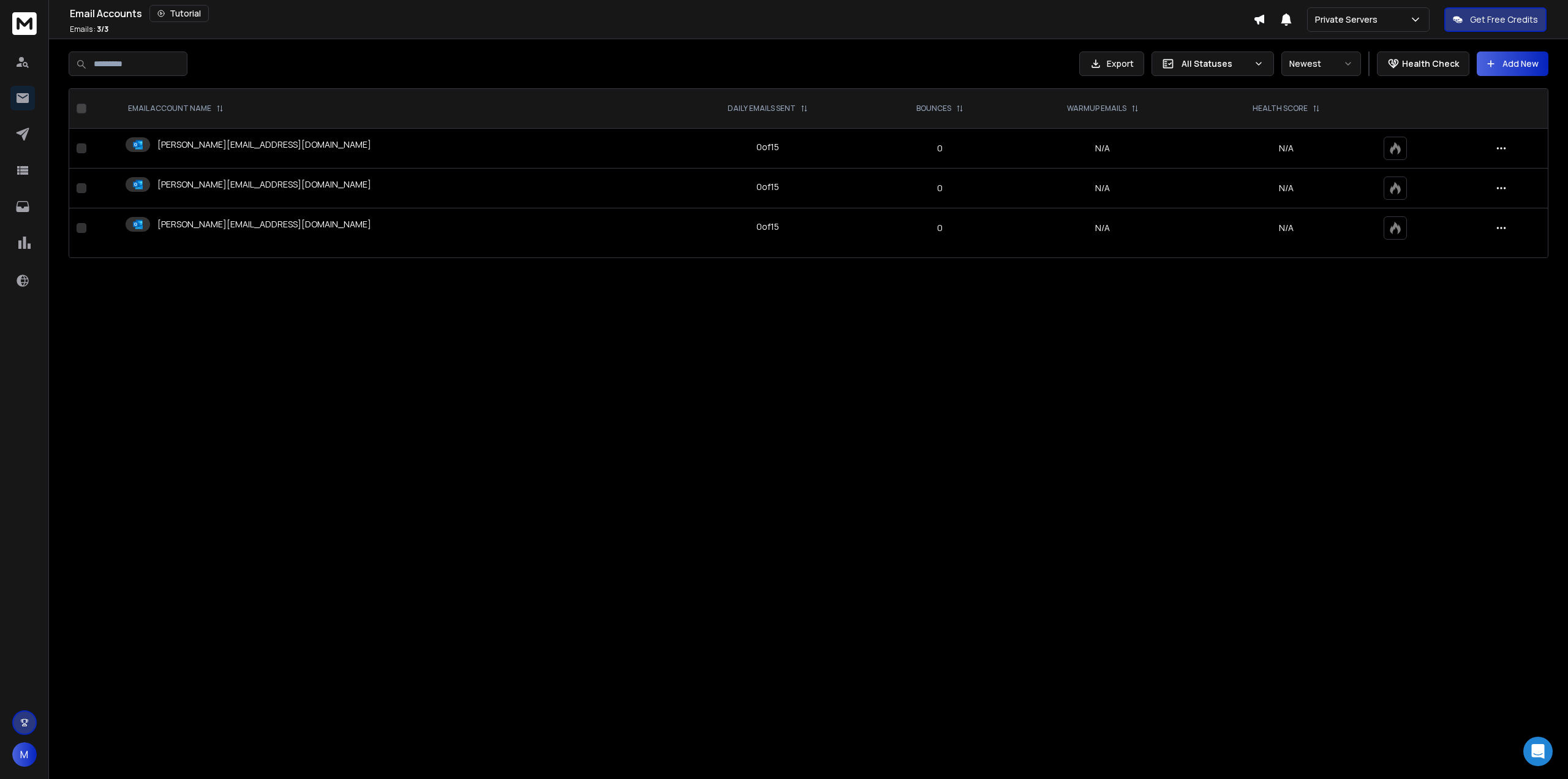
click at [1508, 75] on button "Add New" at bounding box center [1513, 63] width 72 height 25
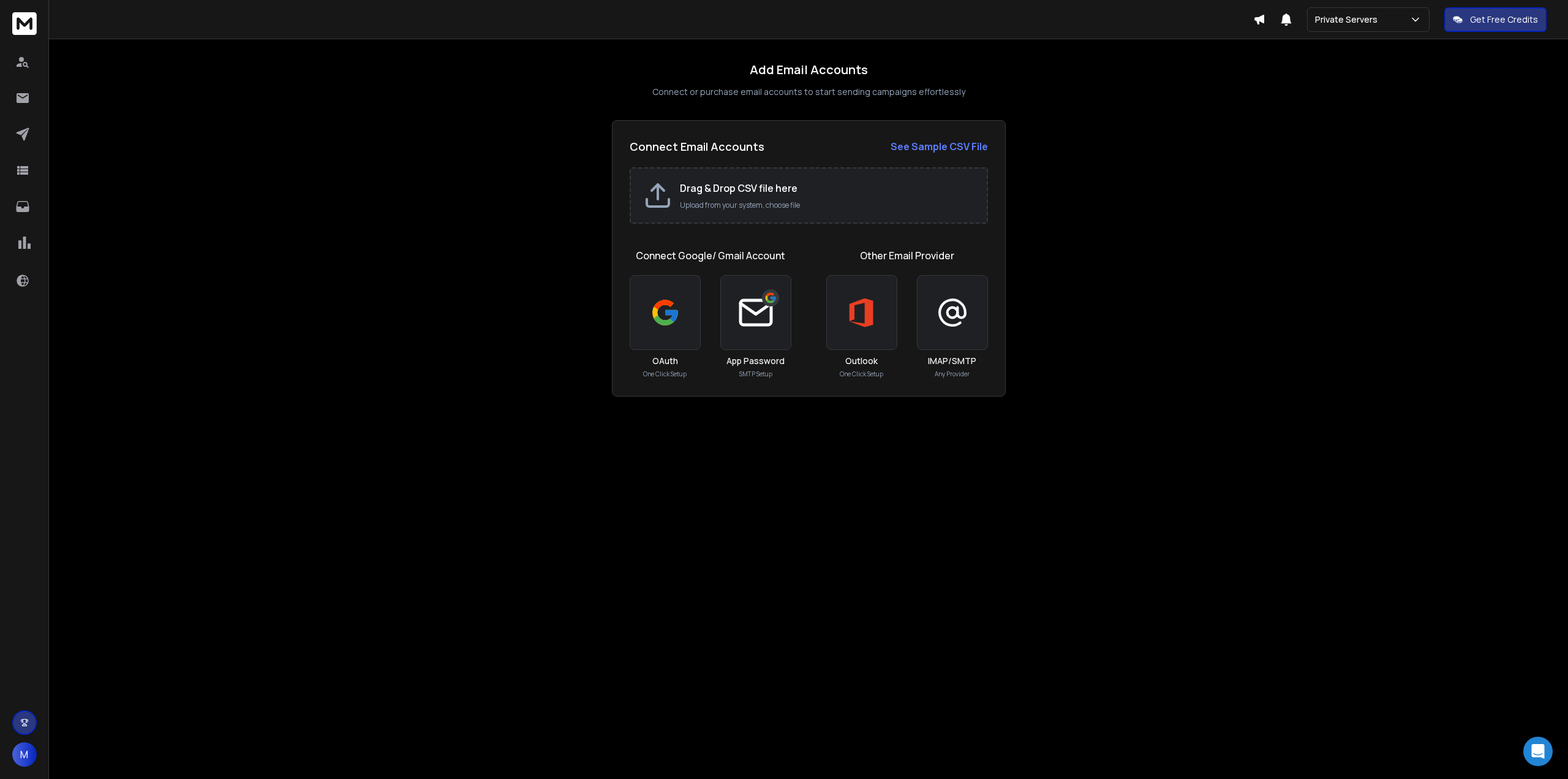
click at [894, 327] on div at bounding box center [862, 313] width 71 height 75
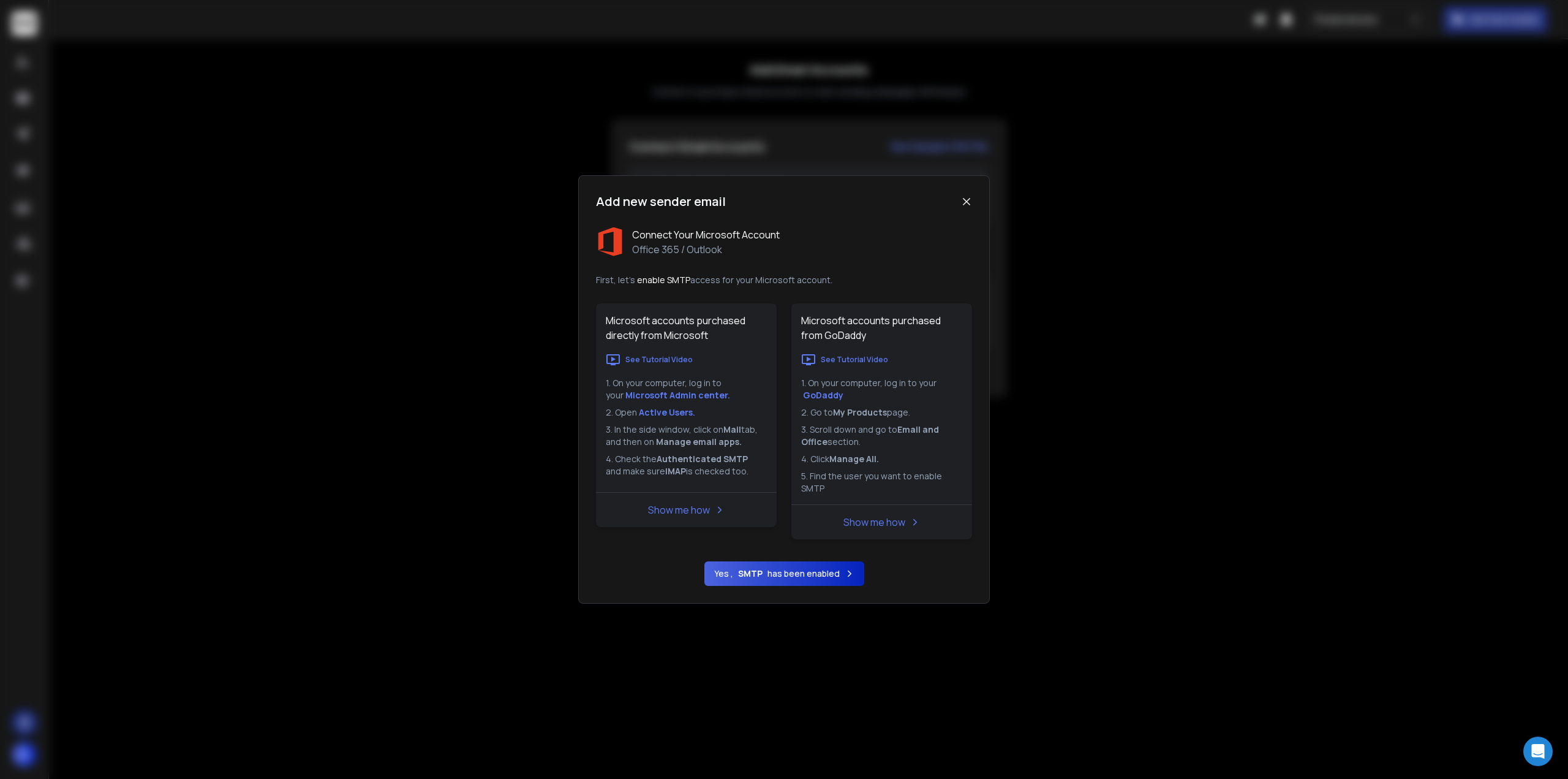
click at [832, 563] on button "Yes , SMTP has been enabled" at bounding box center [784, 573] width 160 height 25
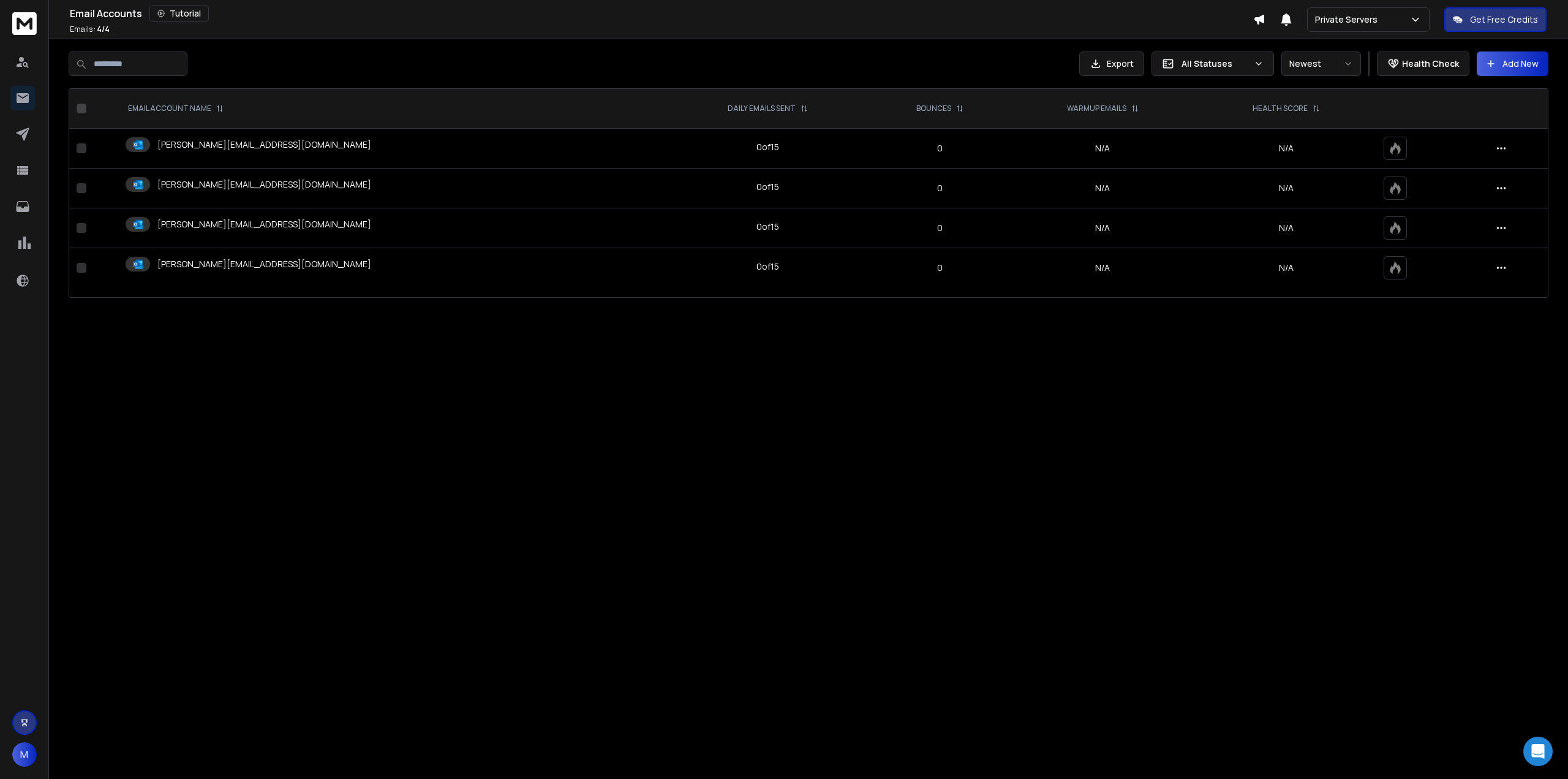
click at [1503, 60] on button "Add New" at bounding box center [1513, 63] width 72 height 25
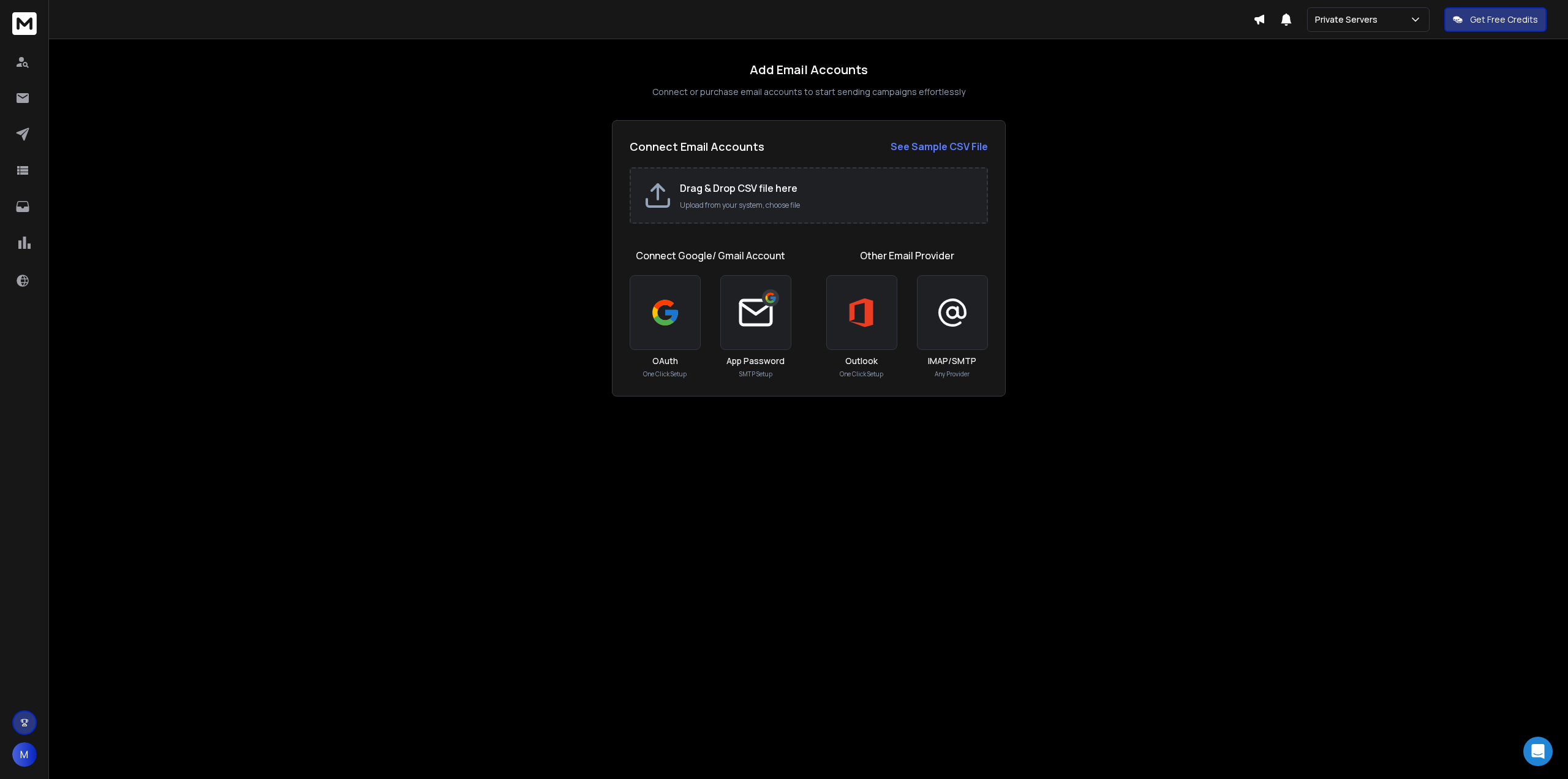
click at [810, 320] on div "Connect Google/ Gmail Account OAuth One Click Setup App Password SMTP Setup Oth…" at bounding box center [809, 313] width 358 height 131
click at [841, 310] on div at bounding box center [862, 313] width 71 height 75
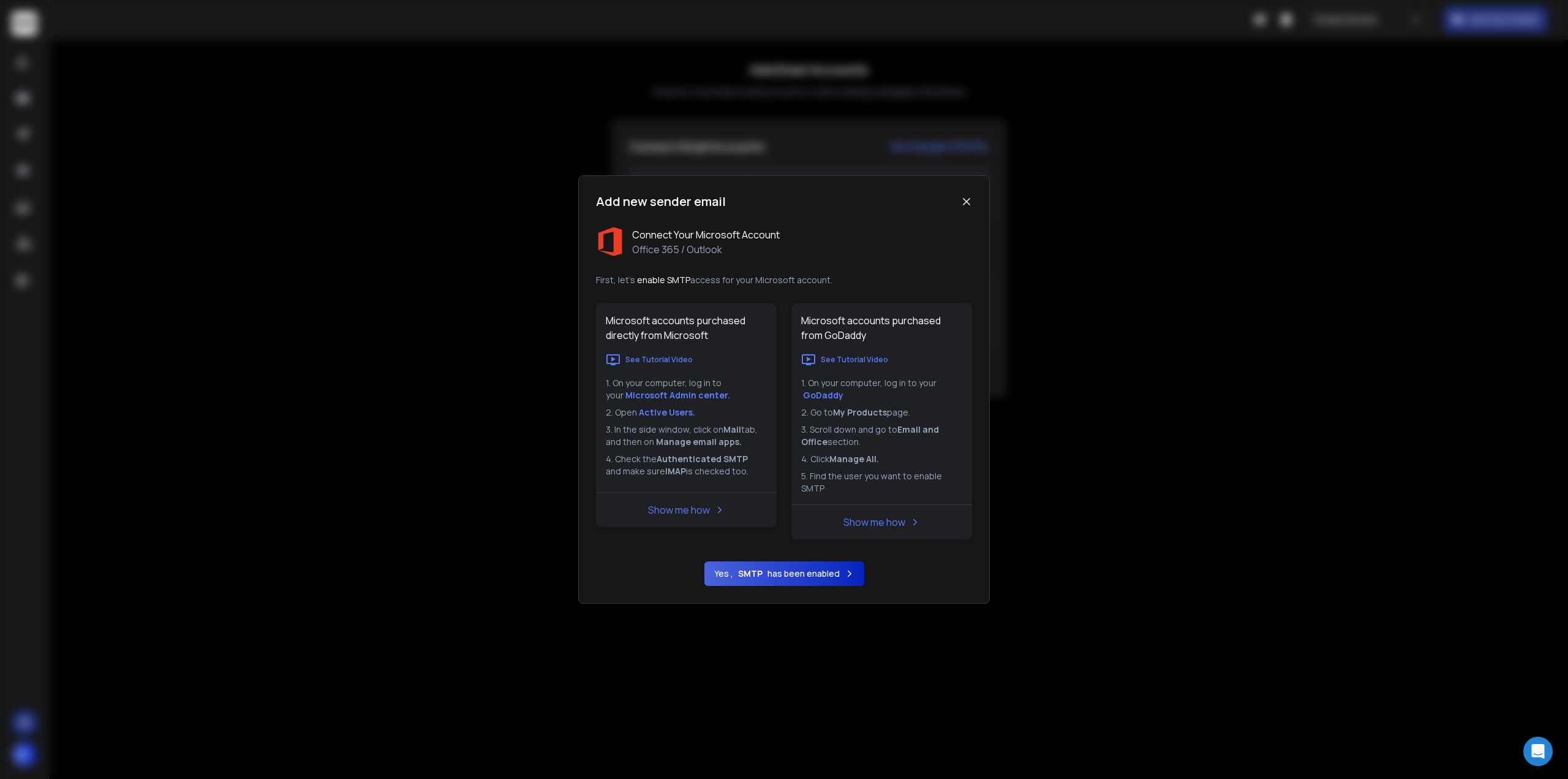
click at [821, 562] on button "Yes , SMTP has been enabled" at bounding box center [784, 573] width 160 height 25
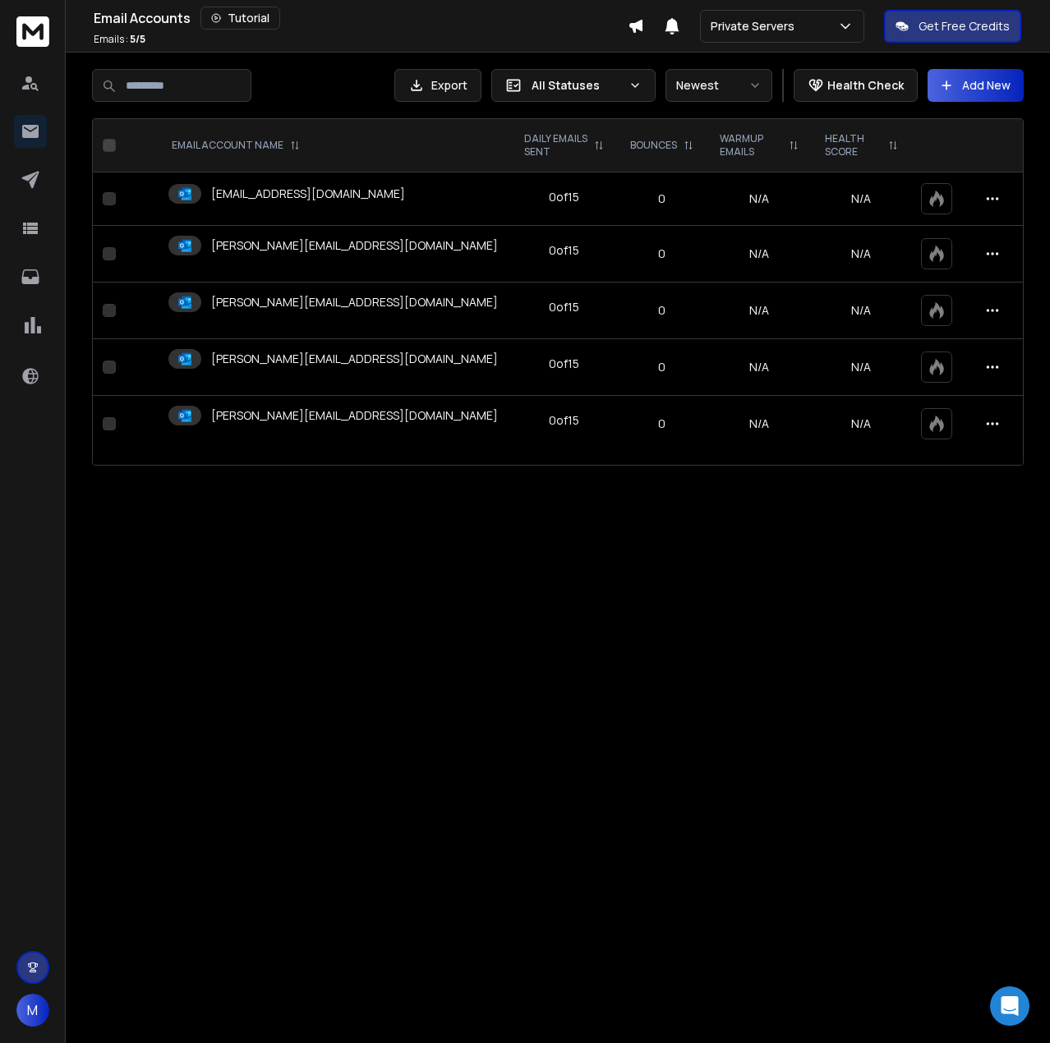
click at [257, 198] on p "[EMAIL_ADDRESS][DOMAIN_NAME]" at bounding box center [308, 194] width 194 height 16
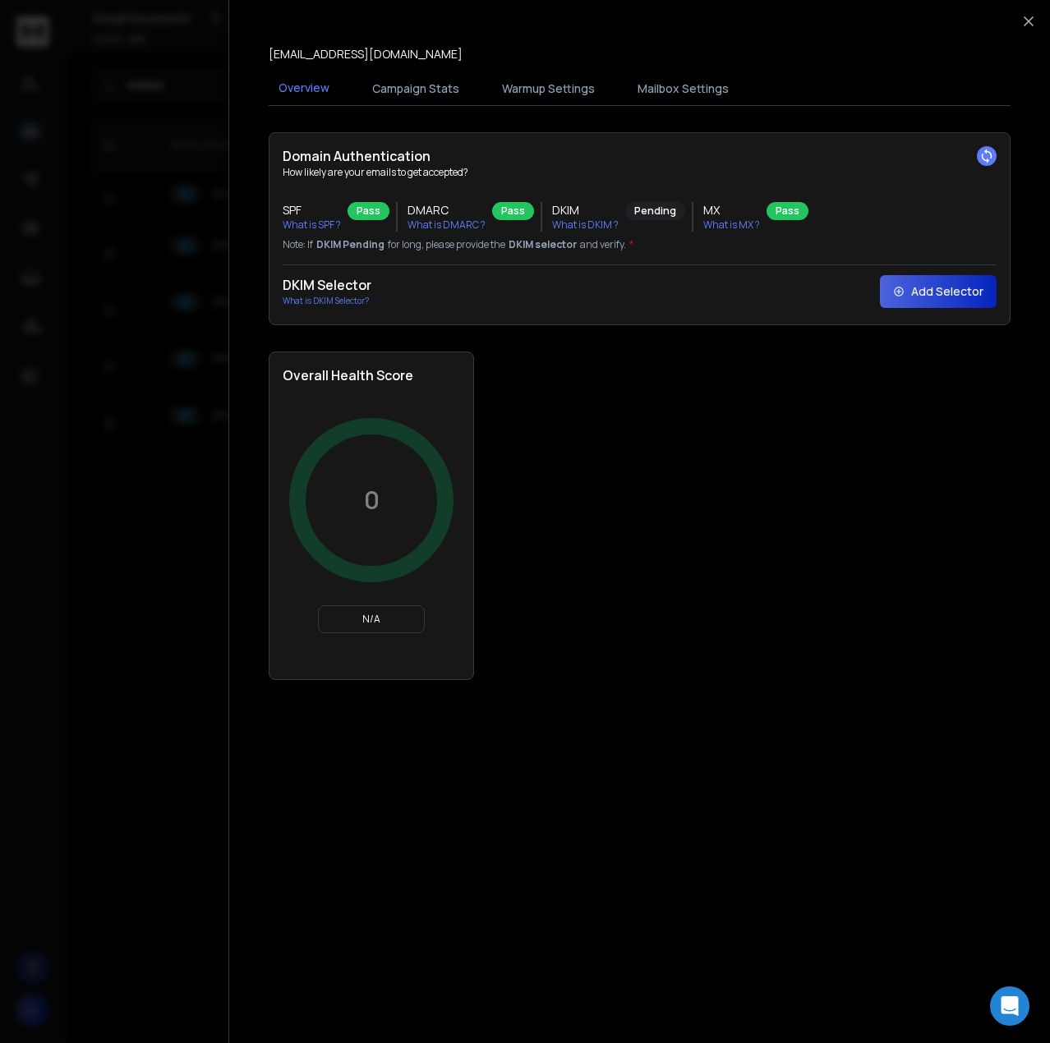
click at [539, 83] on button "Warmup Settings" at bounding box center [548, 89] width 113 height 36
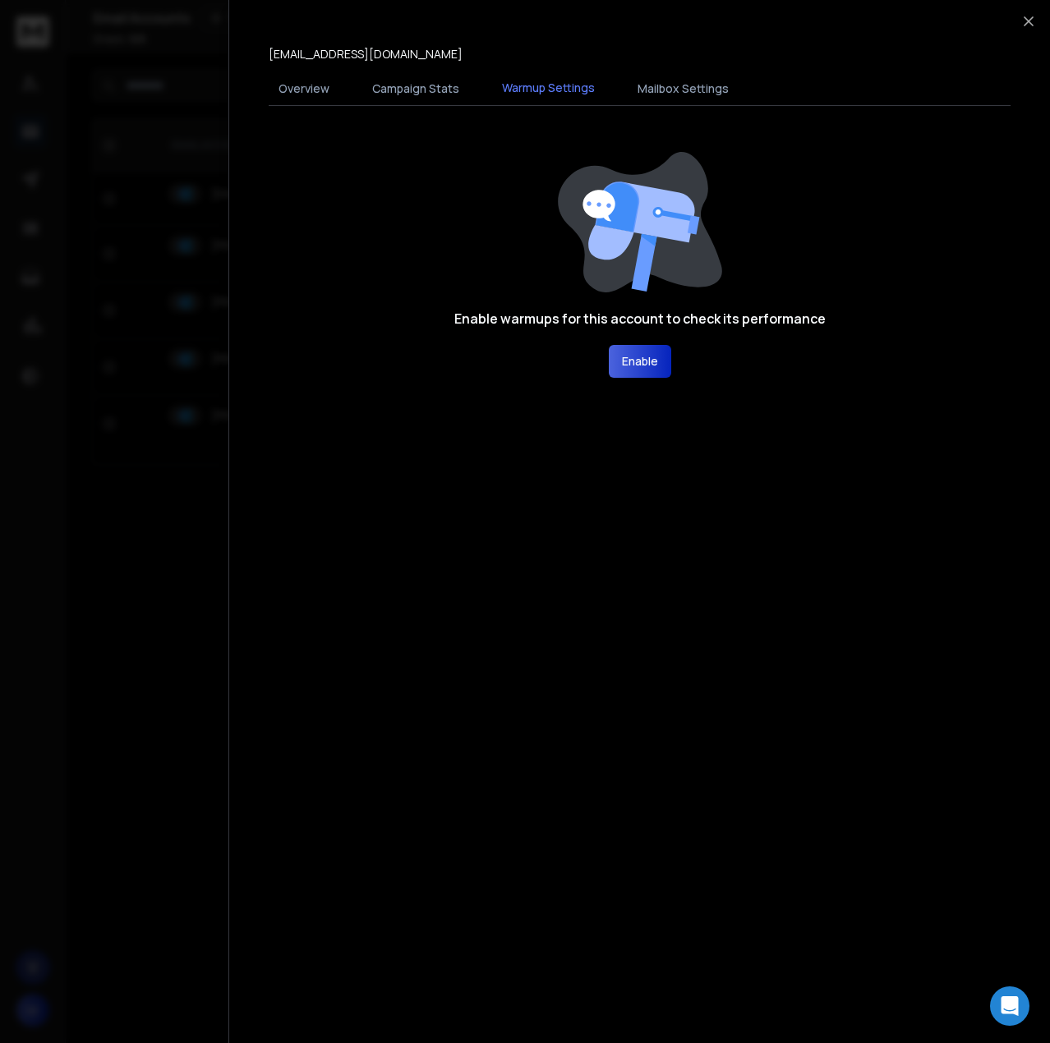
click at [158, 90] on div at bounding box center [525, 521] width 1050 height 1043
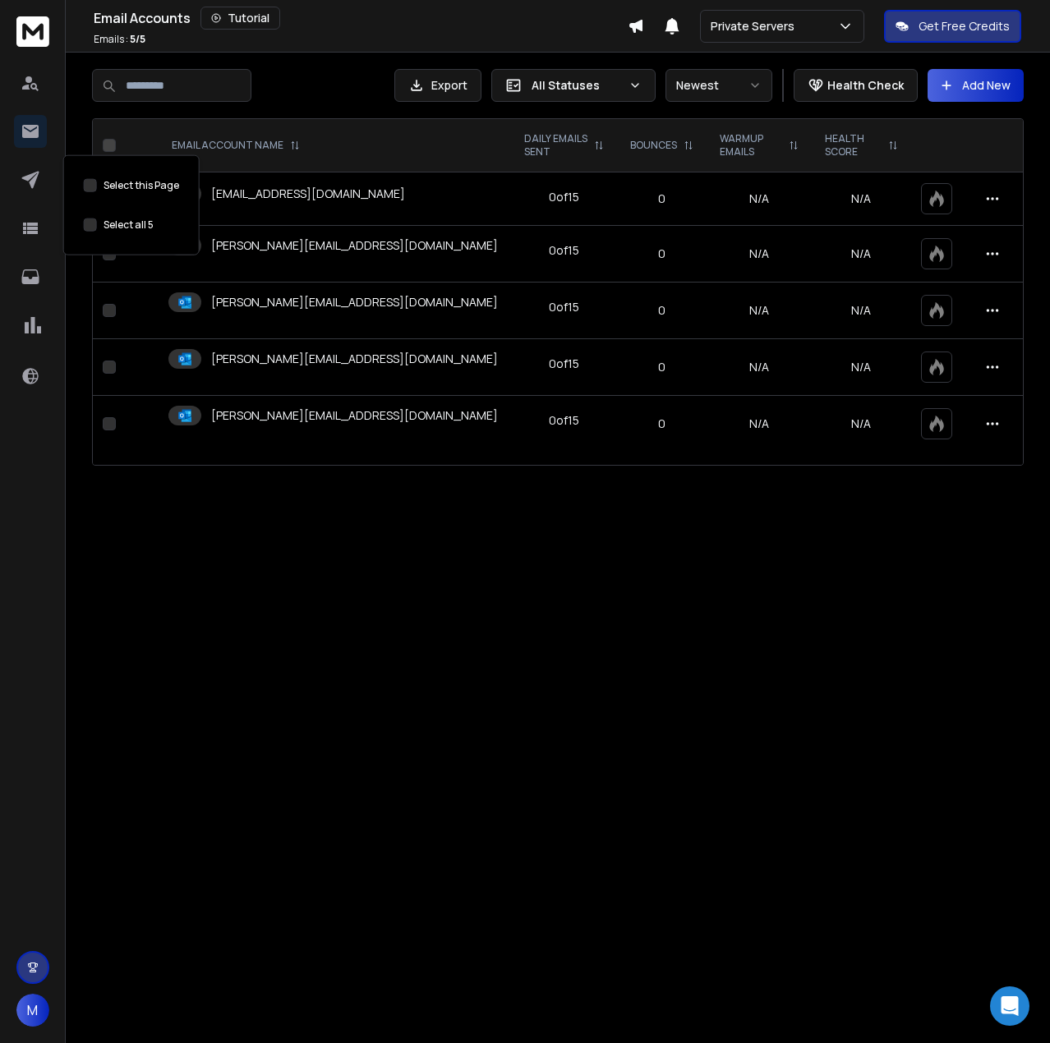
click at [110, 228] on label "Select all 5" at bounding box center [128, 224] width 50 height 13
click at [89, 227] on button "Select this Page" at bounding box center [90, 224] width 13 height 13
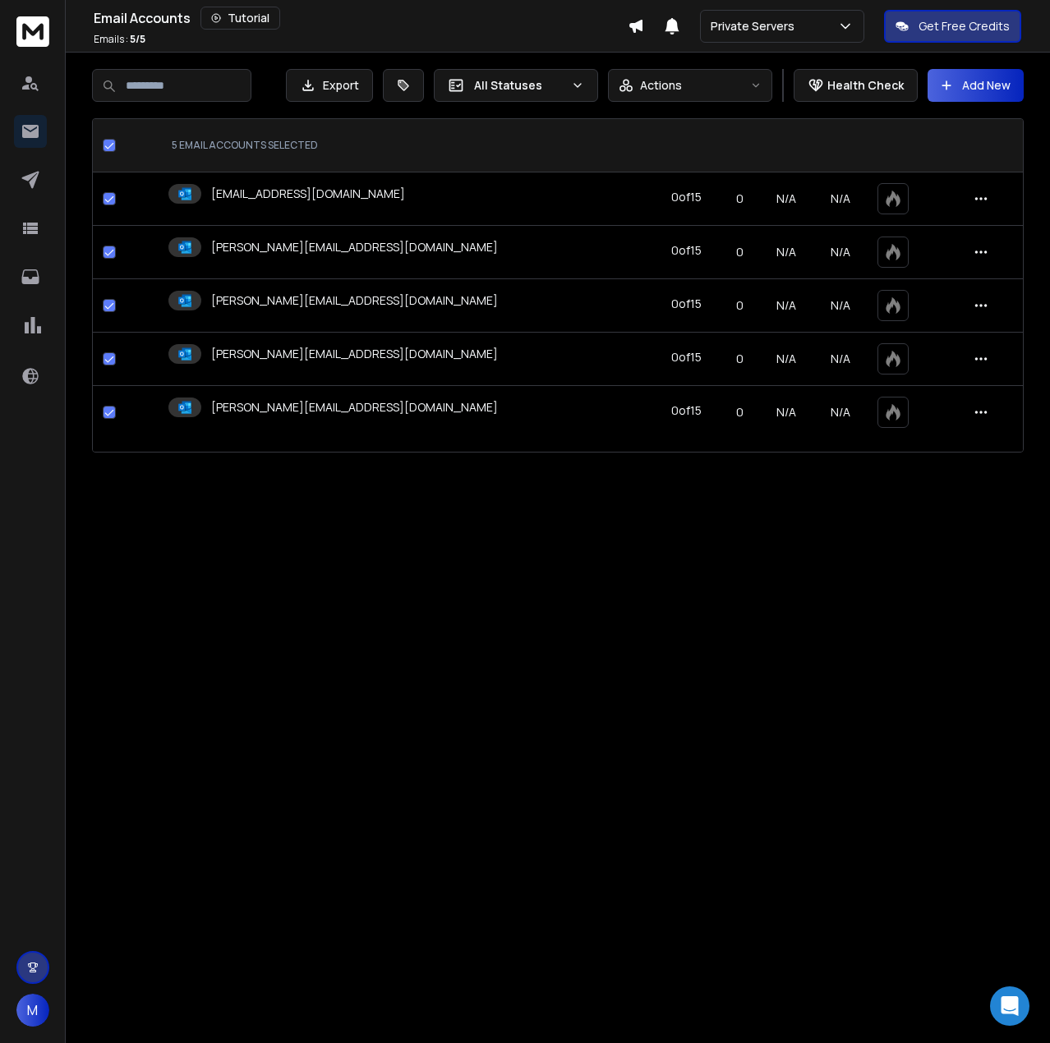
drag, startPoint x: 886, startPoint y: 630, endPoint x: 879, endPoint y: 576, distance: 53.9
click at [886, 629] on div "ReferralStack Unlock AI-powered affiliate growth Lifetime Deals available! Clai…" at bounding box center [525, 521] width 1050 height 1043
click at [718, 80] on div "Actions" at bounding box center [680, 85] width 125 height 16
click at [696, 168] on div "Enable Warmup" at bounding box center [679, 176] width 112 height 18
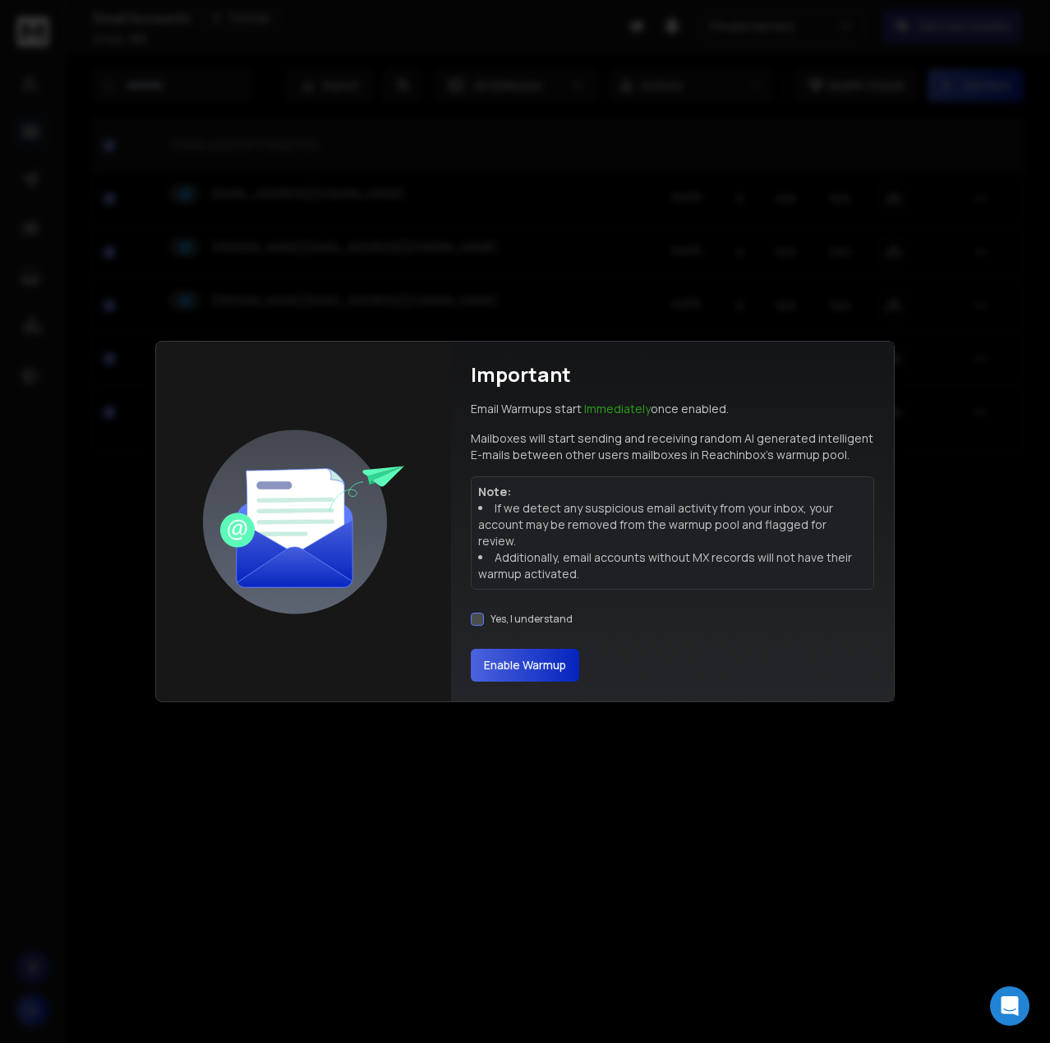
click at [532, 613] on label "Yes, I understand" at bounding box center [531, 619] width 82 height 13
click at [560, 659] on button "Enable Warmup" at bounding box center [525, 665] width 108 height 33
click at [475, 613] on button "Yes, I understand" at bounding box center [477, 619] width 13 height 13
click at [512, 664] on button "Enable Warmup" at bounding box center [525, 665] width 108 height 33
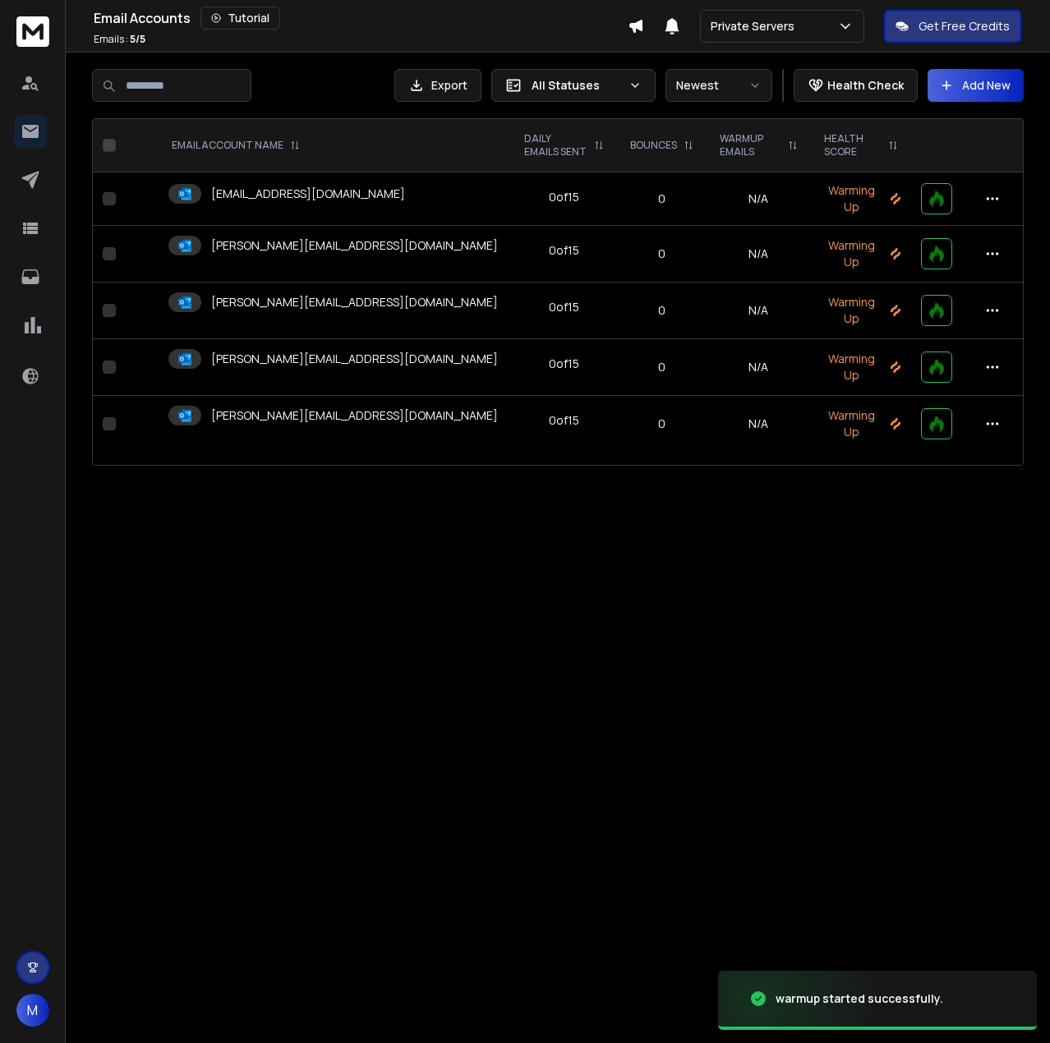
click at [319, 186] on p "[EMAIL_ADDRESS][DOMAIN_NAME]" at bounding box center [308, 194] width 194 height 16
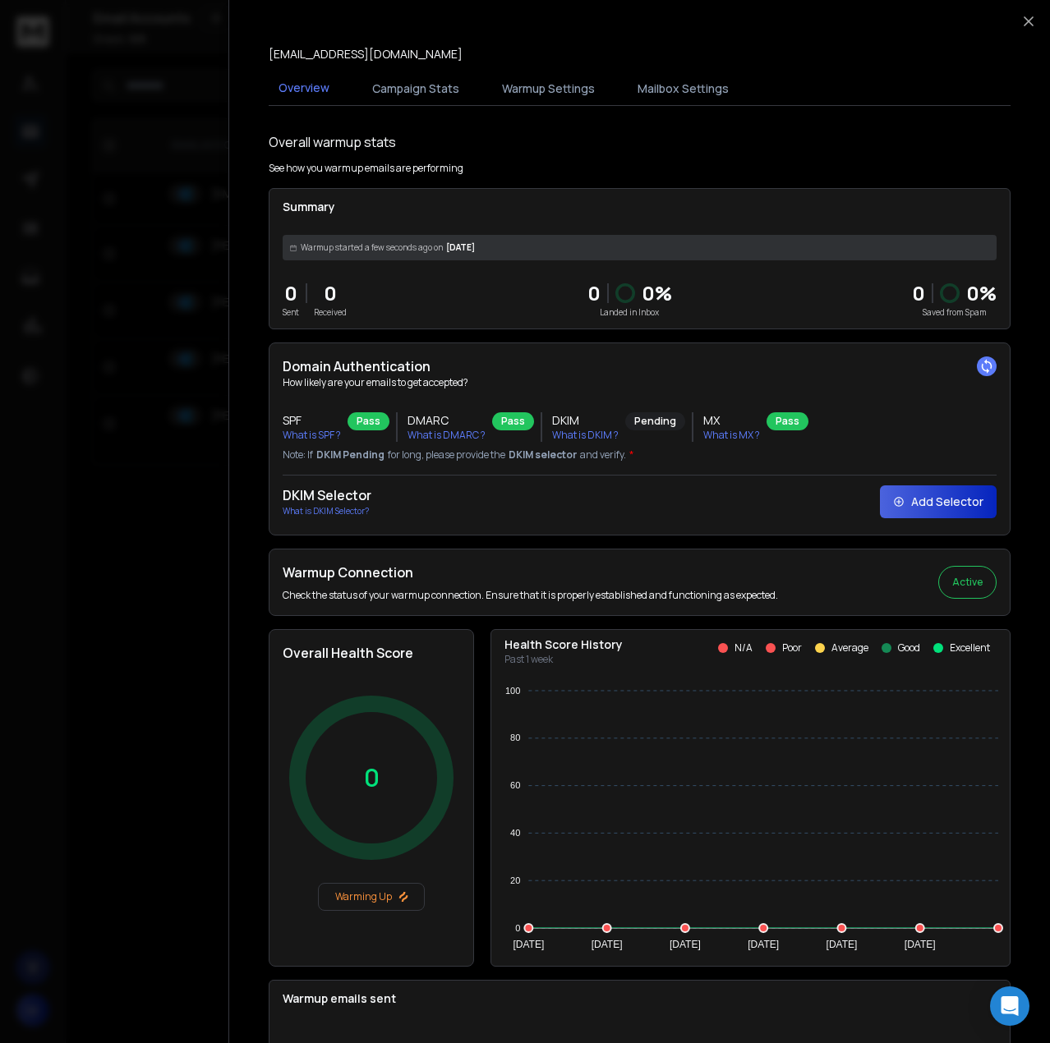
click at [535, 81] on button "Warmup Settings" at bounding box center [548, 89] width 113 height 36
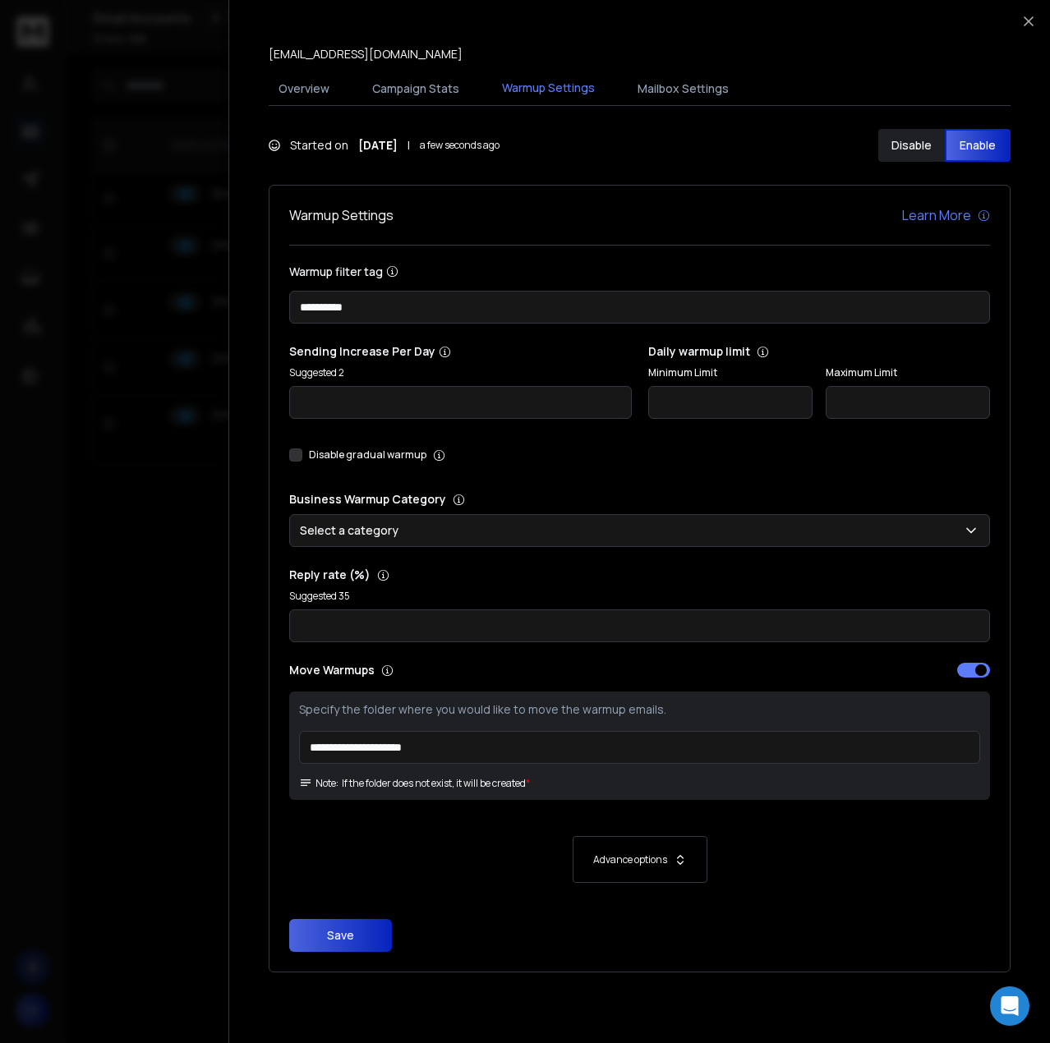
click at [400, 302] on input "**********" at bounding box center [639, 307] width 700 height 33
click at [150, 294] on div at bounding box center [525, 521] width 1050 height 1043
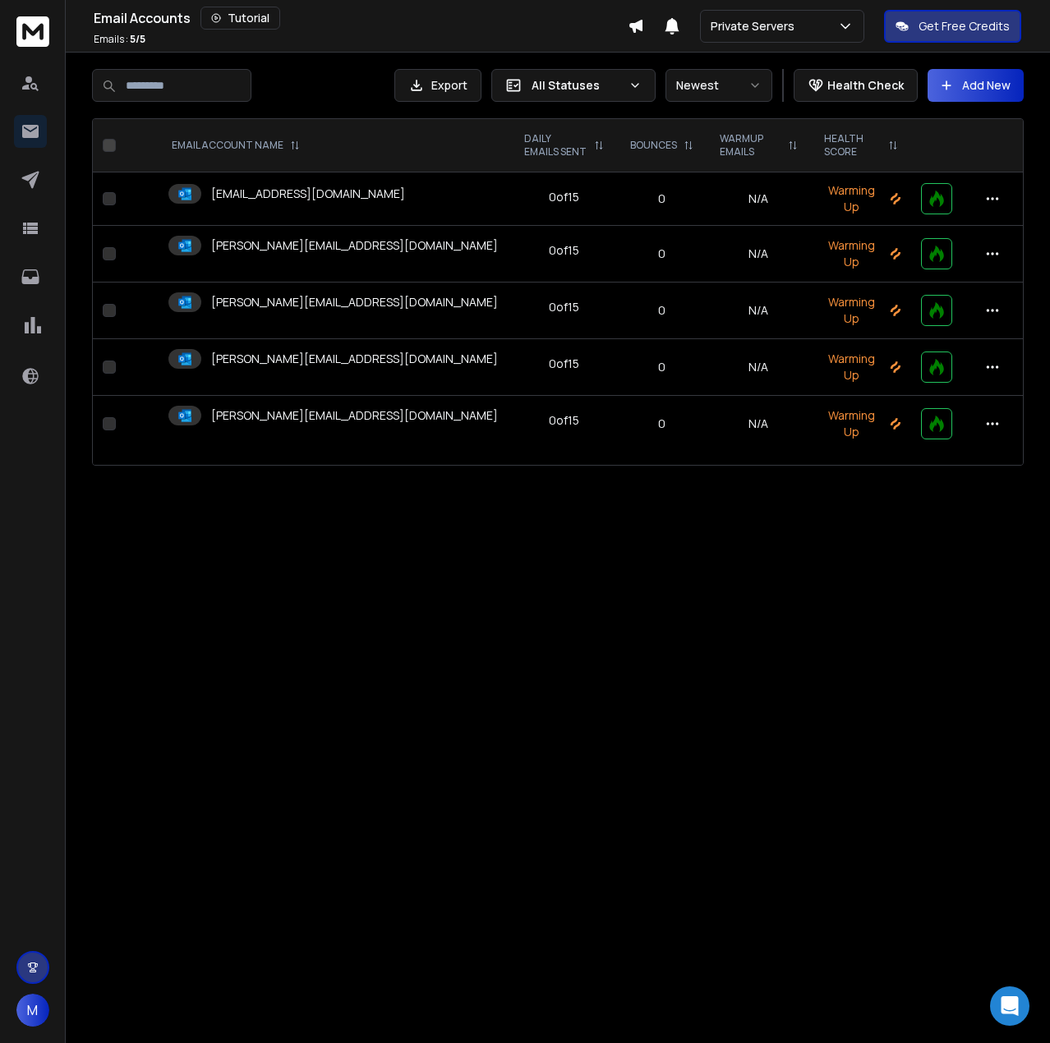
click at [260, 241] on p "[PERSON_NAME][EMAIL_ADDRESS][DOMAIN_NAME]" at bounding box center [354, 245] width 287 height 16
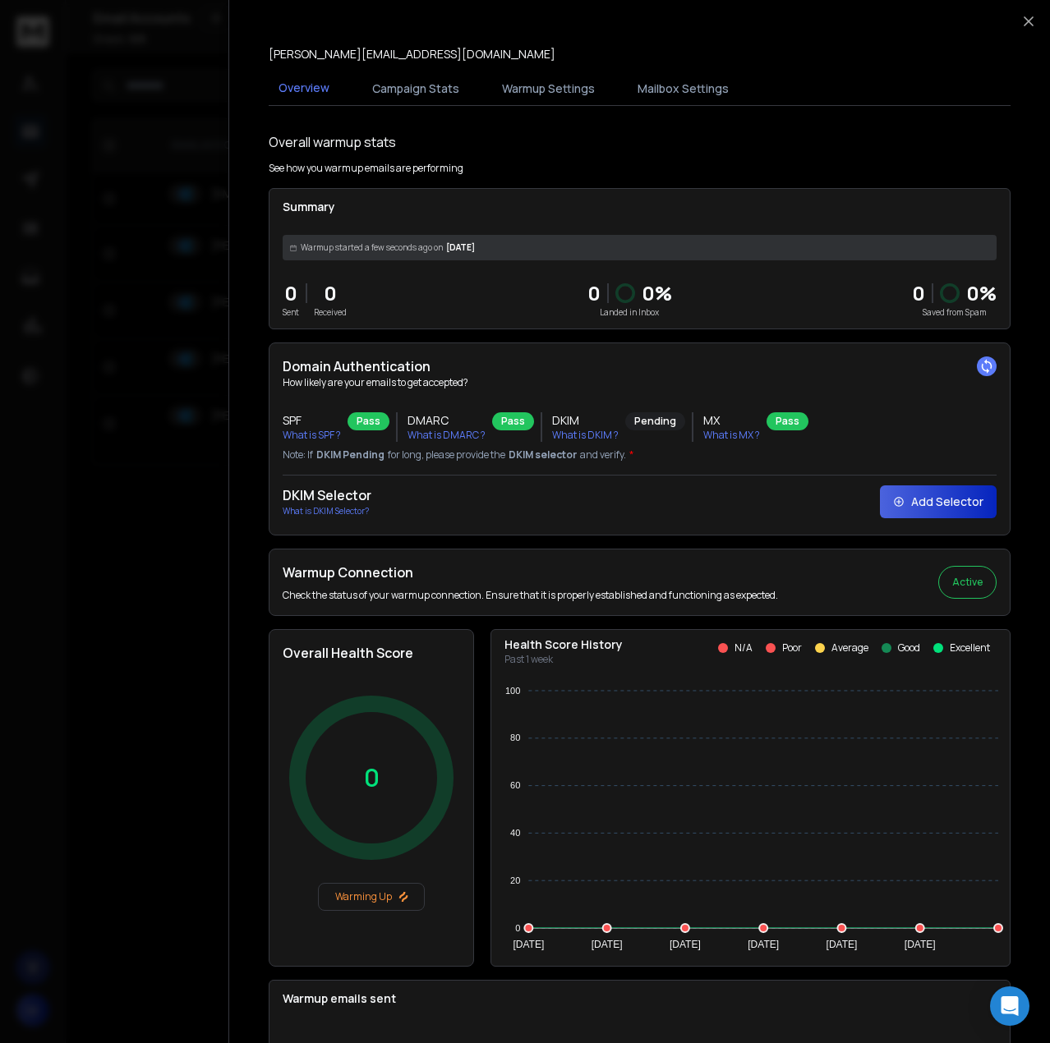
click at [556, 80] on button "Warmup Settings" at bounding box center [548, 89] width 113 height 36
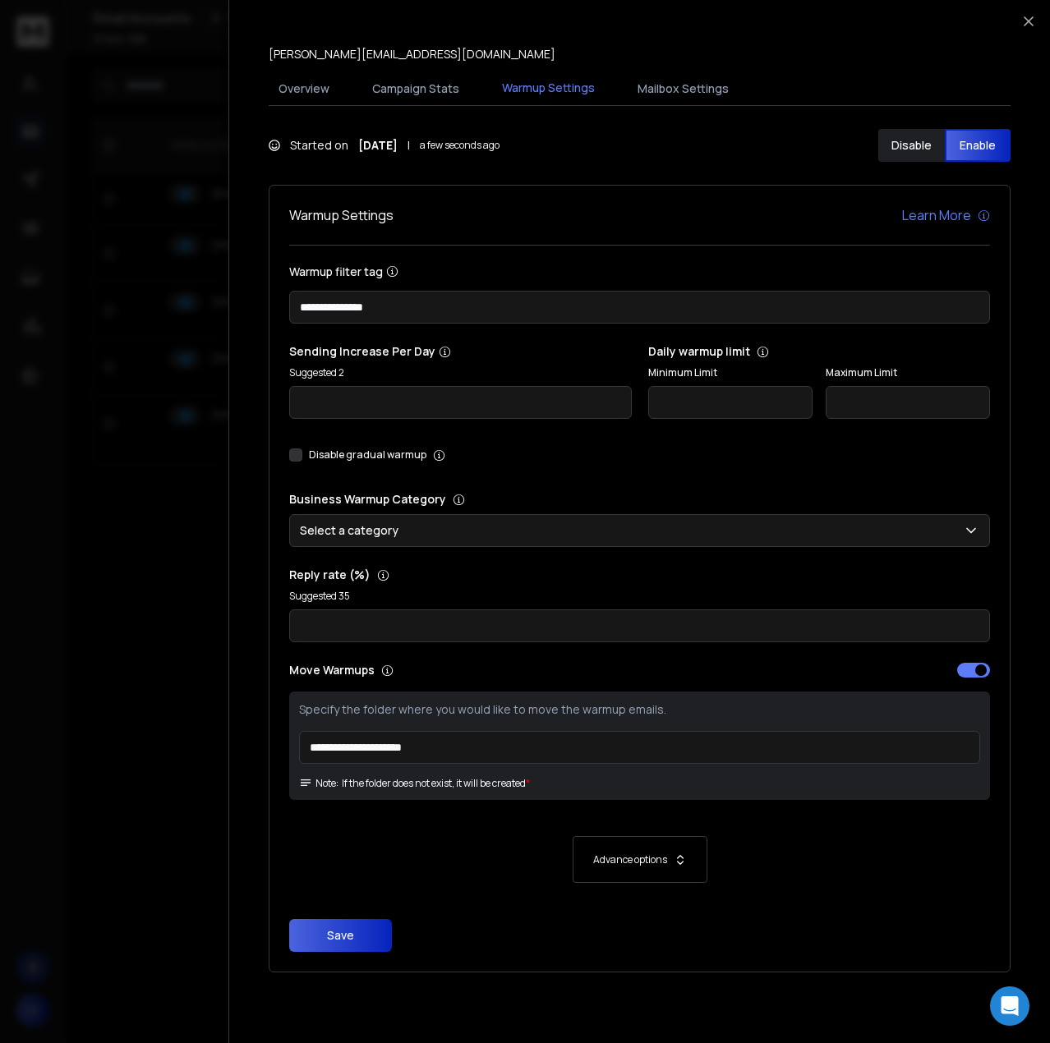
click at [406, 302] on input "**********" at bounding box center [639, 307] width 700 height 33
click at [177, 336] on div at bounding box center [525, 521] width 1050 height 1043
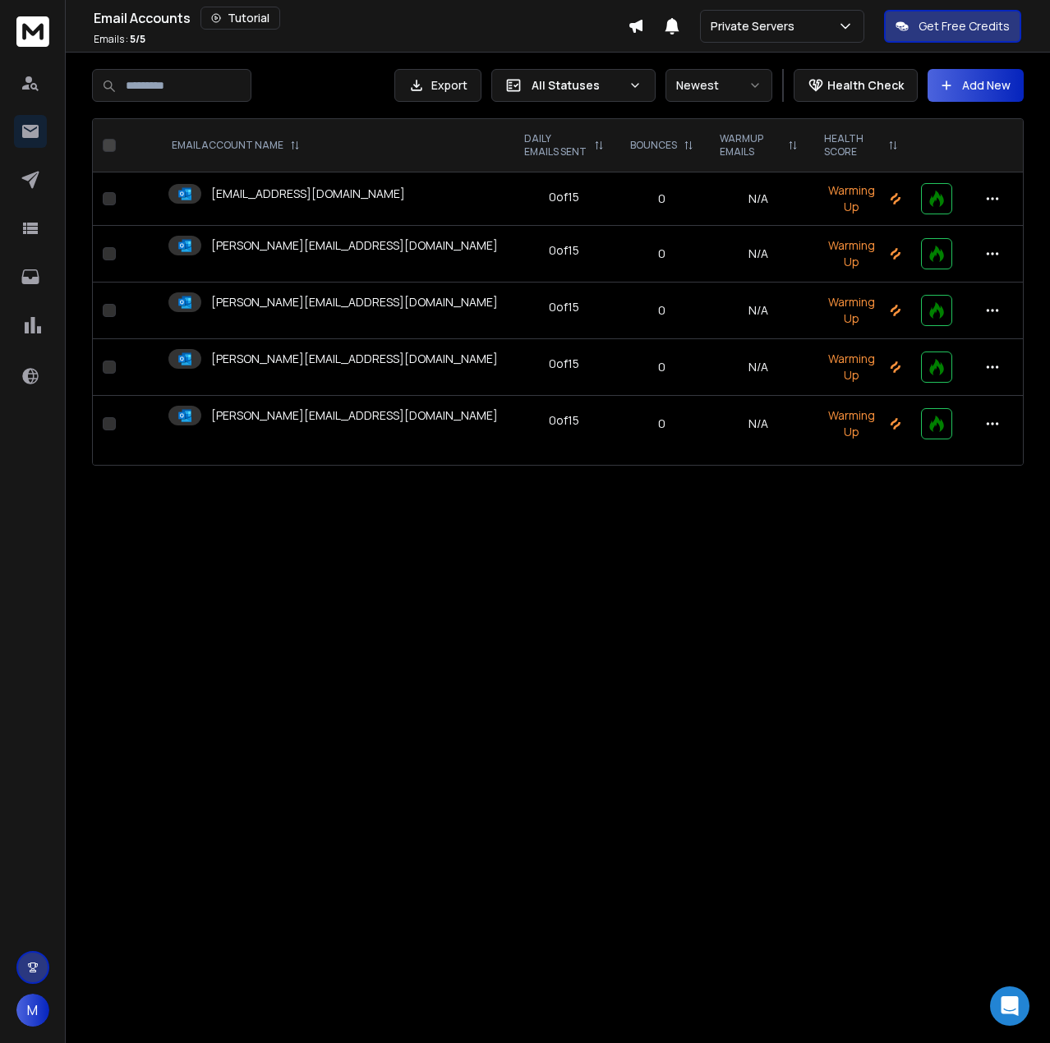
click at [287, 309] on div "[PERSON_NAME][EMAIL_ADDRESS][DOMAIN_NAME]" at bounding box center [332, 302] width 329 height 20
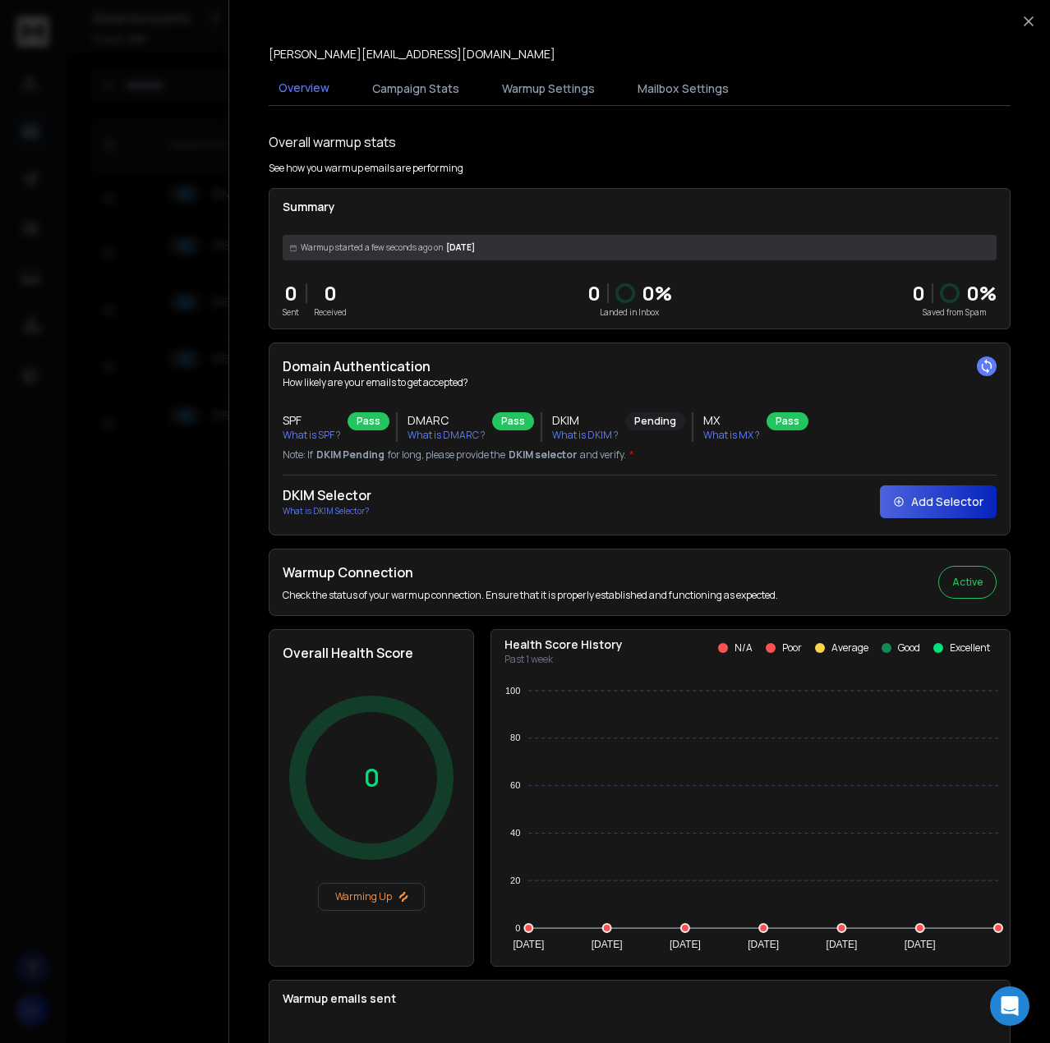
click at [581, 87] on button "Warmup Settings" at bounding box center [548, 89] width 113 height 36
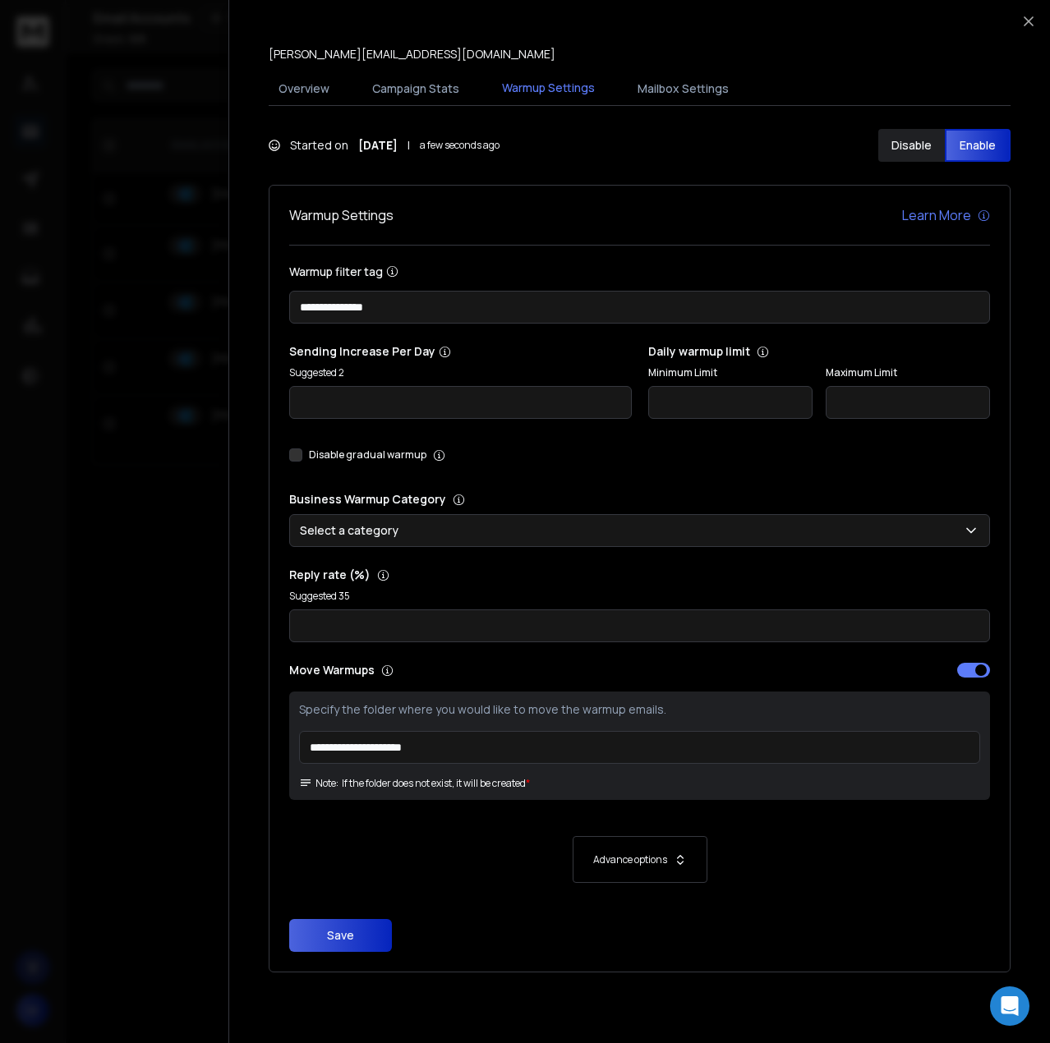
click at [432, 301] on input "**********" at bounding box center [639, 307] width 700 height 33
click at [194, 402] on div at bounding box center [525, 521] width 1050 height 1043
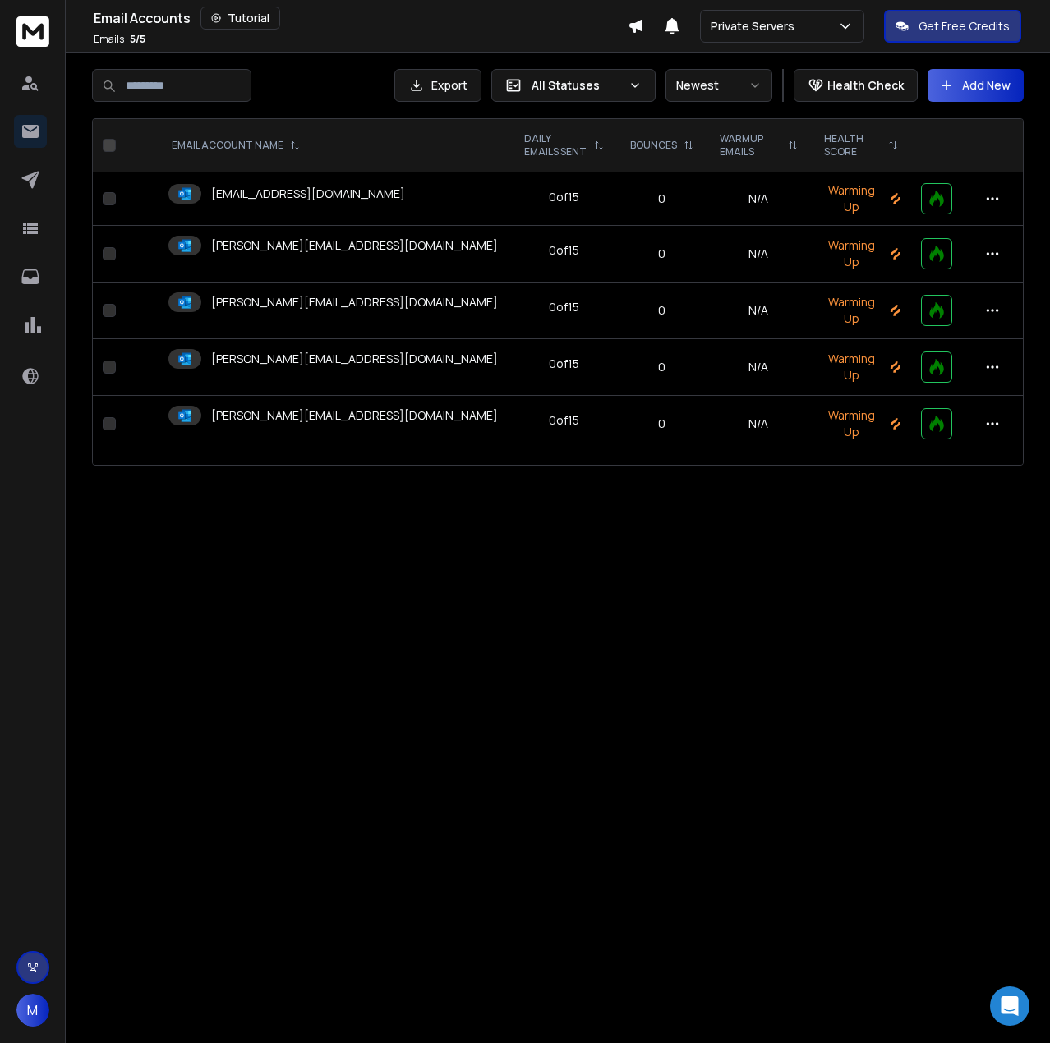
click at [247, 351] on p "[PERSON_NAME][EMAIL_ADDRESS][DOMAIN_NAME]" at bounding box center [354, 359] width 287 height 16
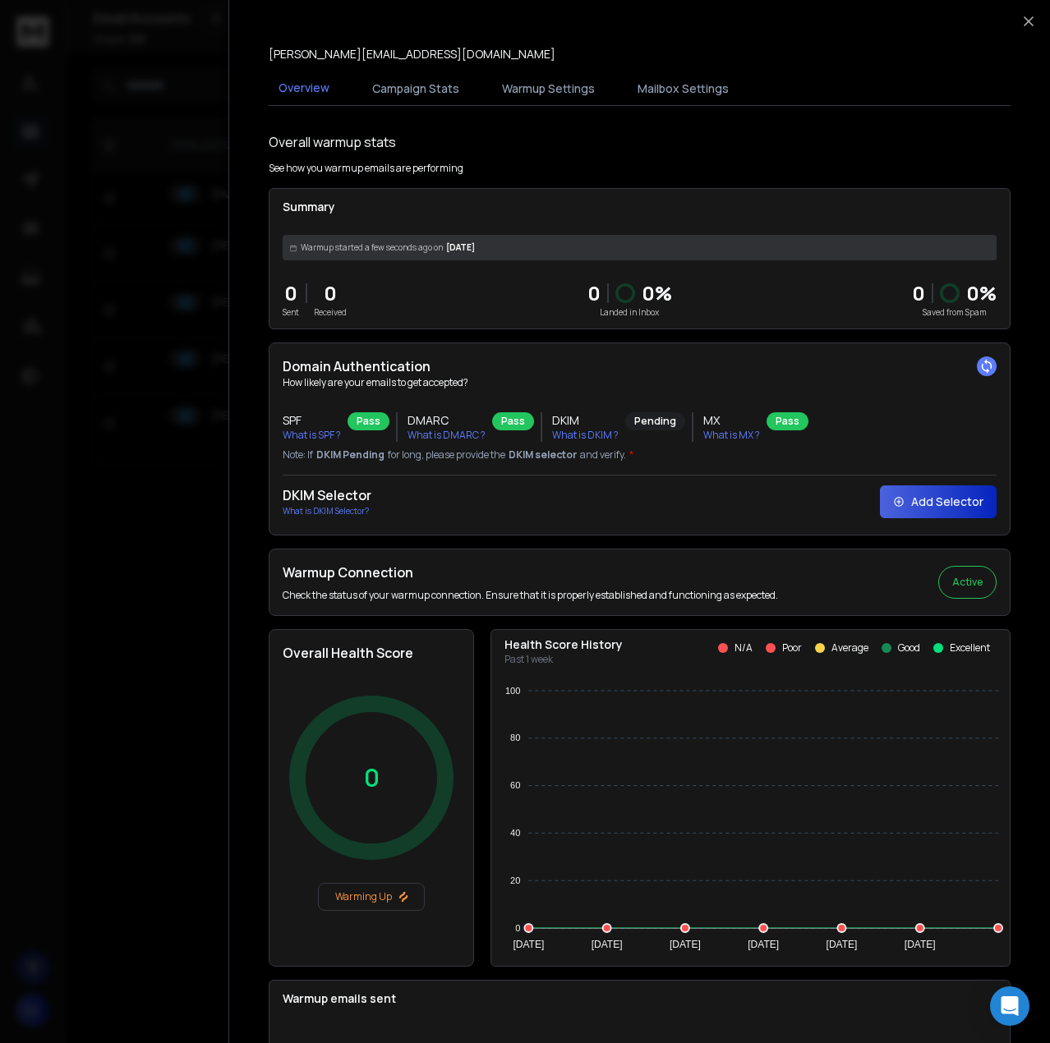
click at [562, 81] on button "Warmup Settings" at bounding box center [548, 89] width 113 height 36
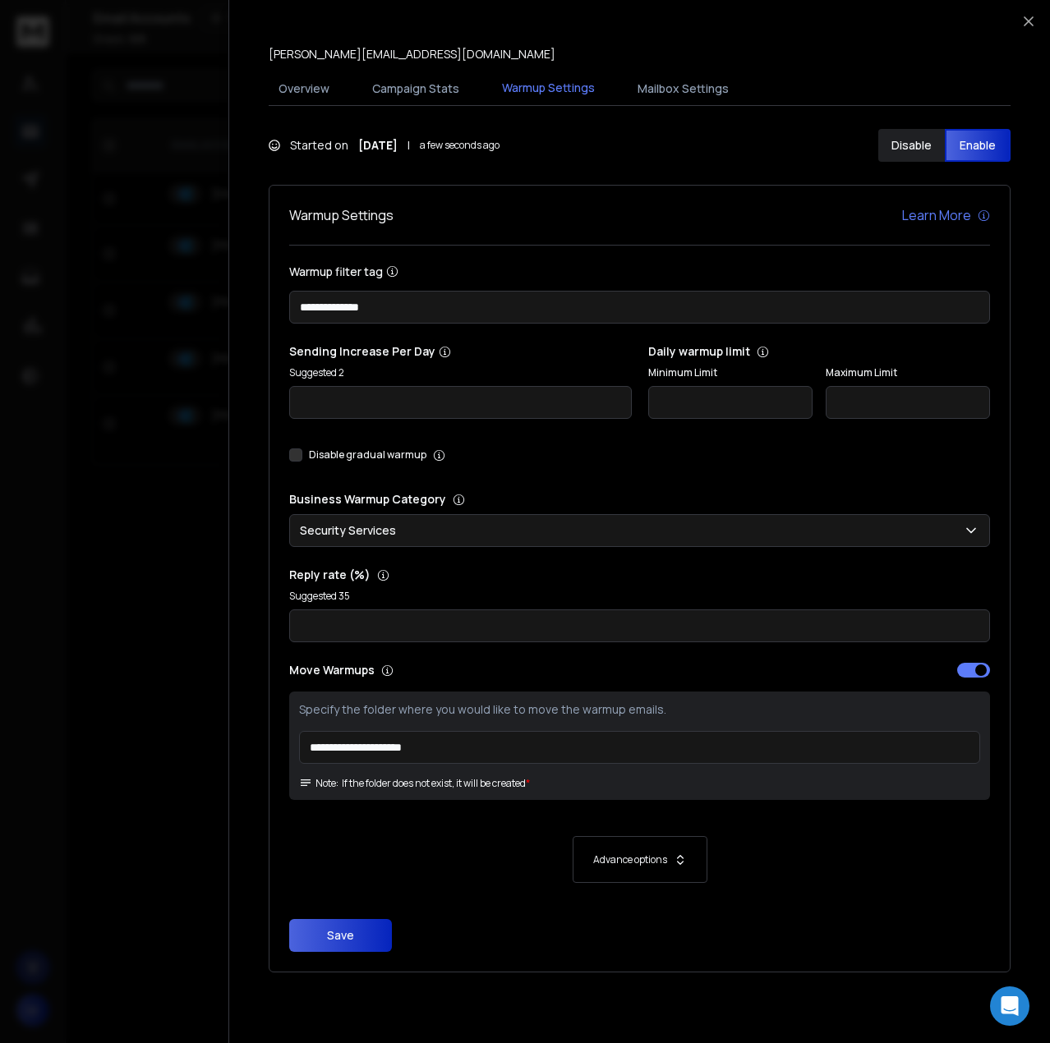
click at [385, 313] on input "**********" at bounding box center [639, 307] width 700 height 33
click at [167, 439] on div at bounding box center [525, 521] width 1050 height 1043
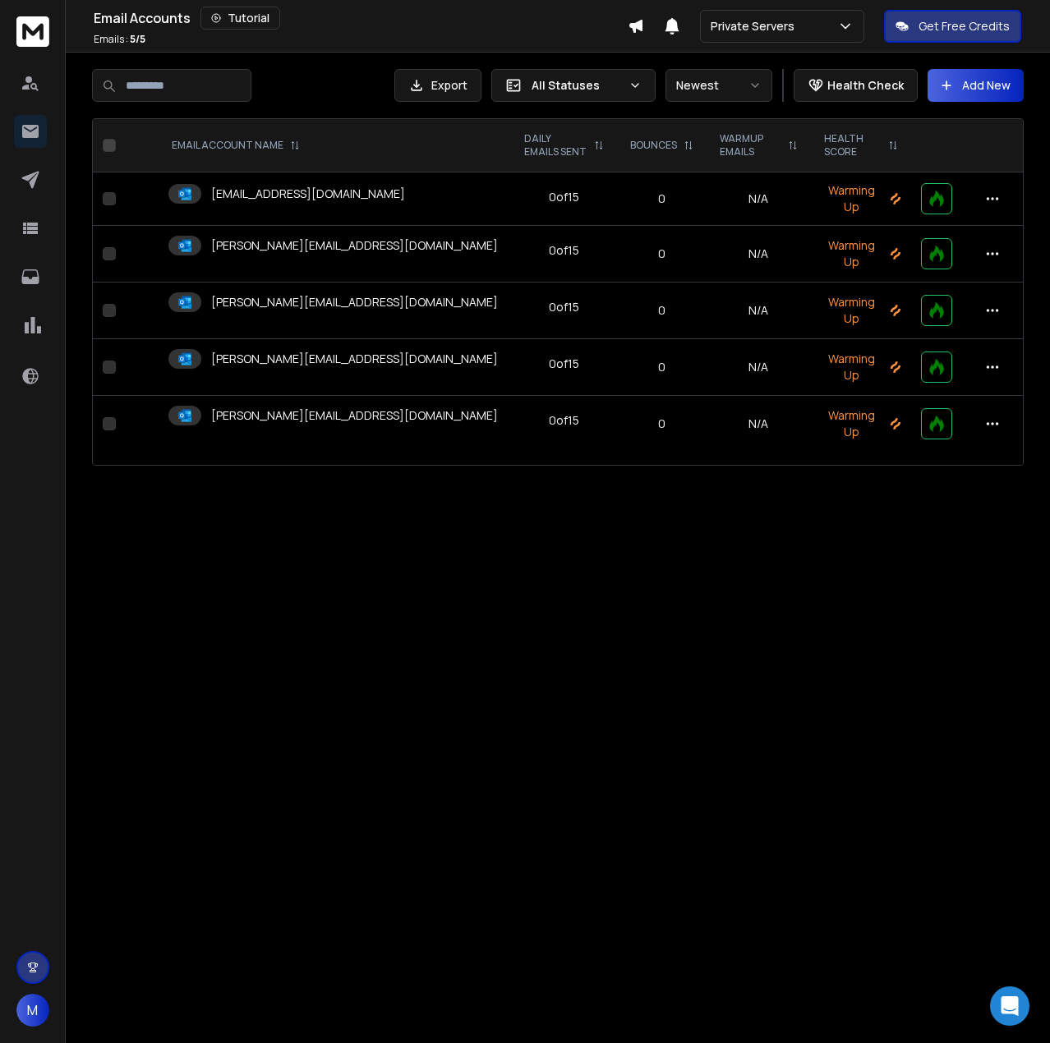
click at [263, 408] on p "[PERSON_NAME][EMAIL_ADDRESS][DOMAIN_NAME]" at bounding box center [354, 415] width 287 height 16
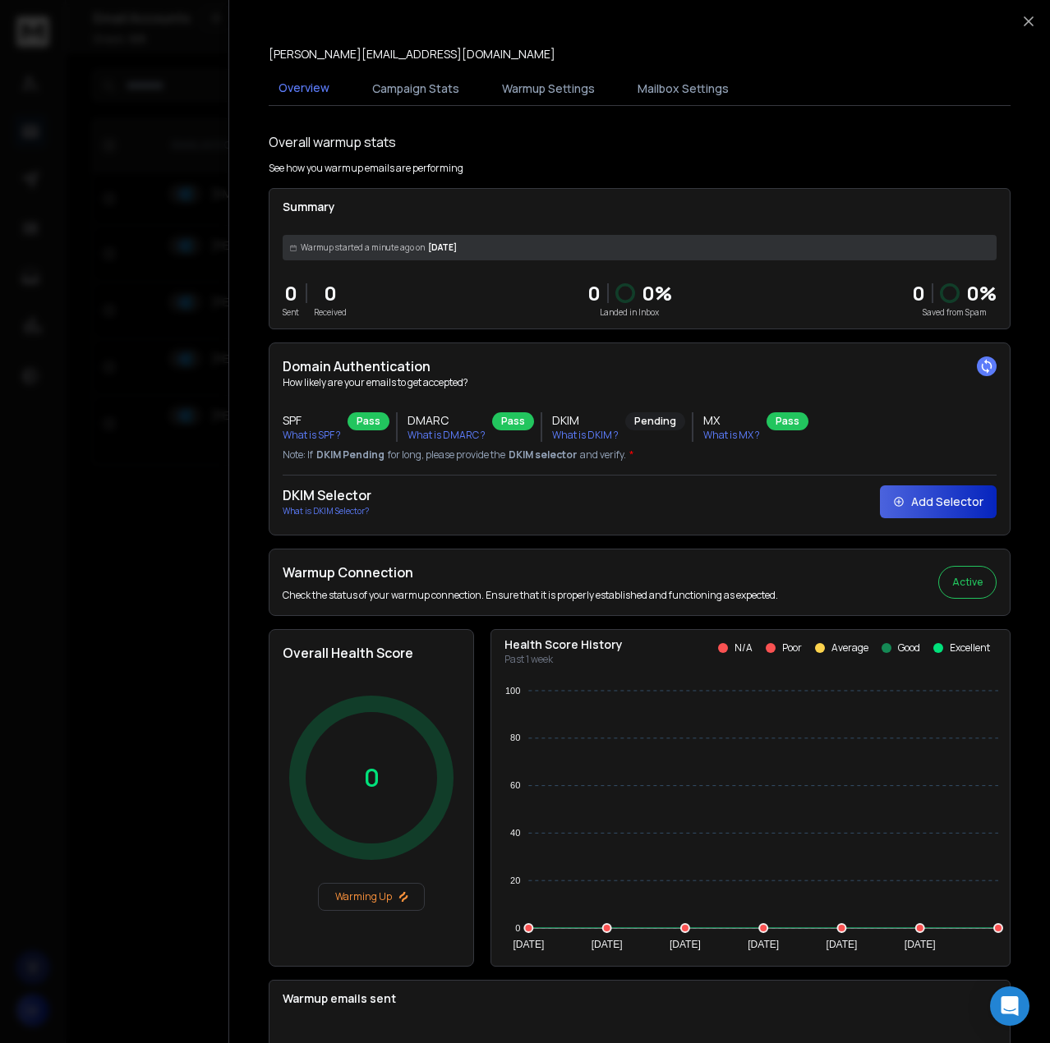
click at [558, 80] on button "Warmup Settings" at bounding box center [548, 89] width 113 height 36
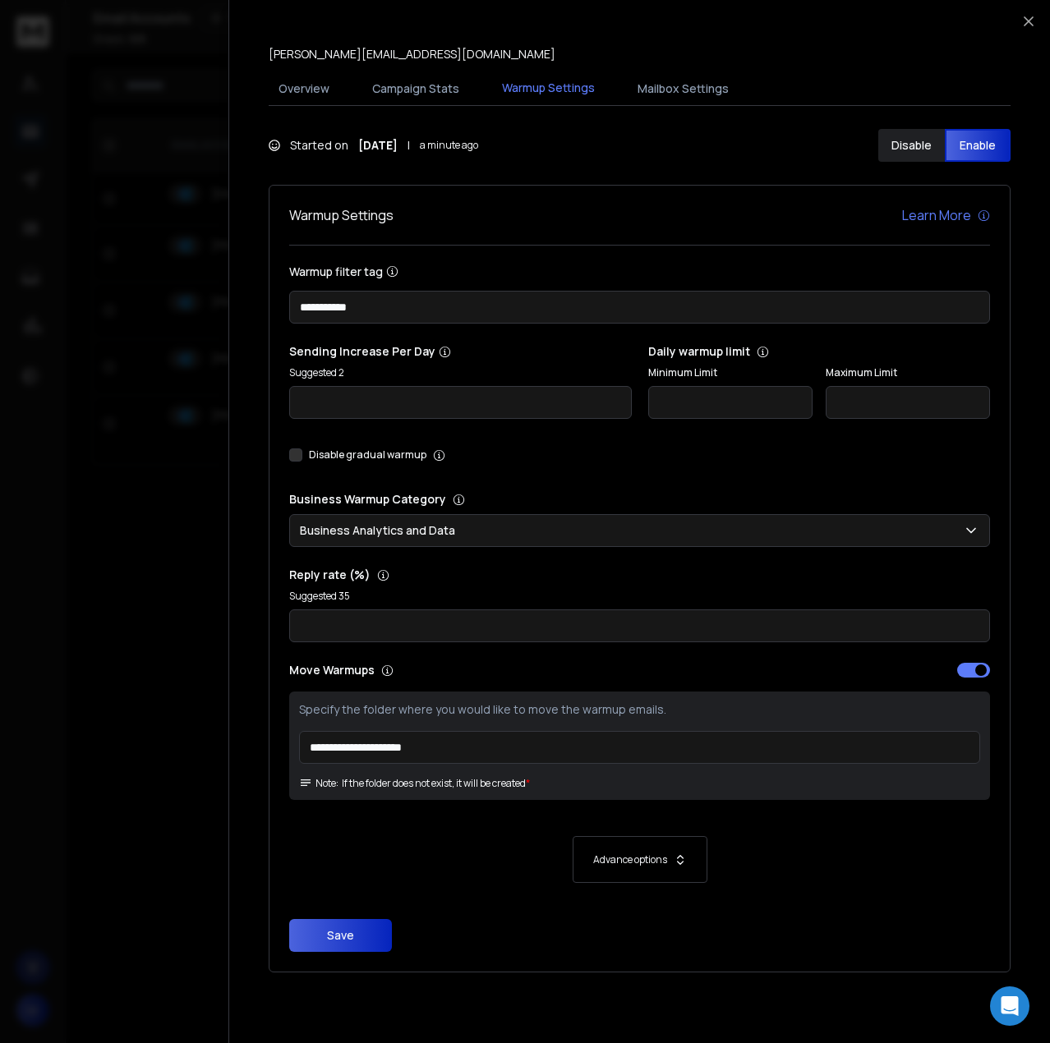
click at [395, 305] on input "**********" at bounding box center [639, 307] width 700 height 33
click at [179, 701] on div at bounding box center [525, 521] width 1050 height 1043
